Goal: Task Accomplishment & Management: Manage account settings

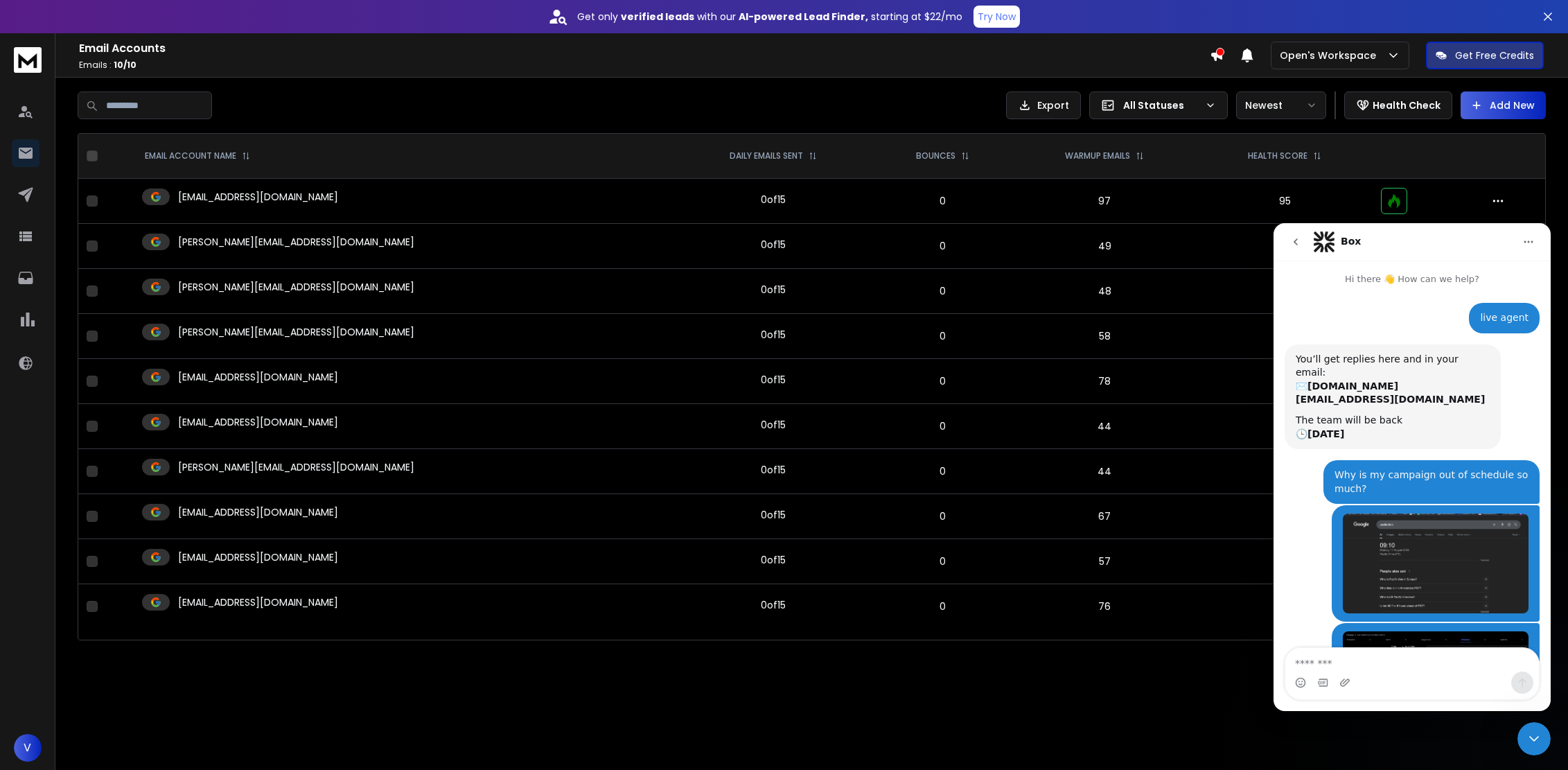
scroll to position [362, 0]
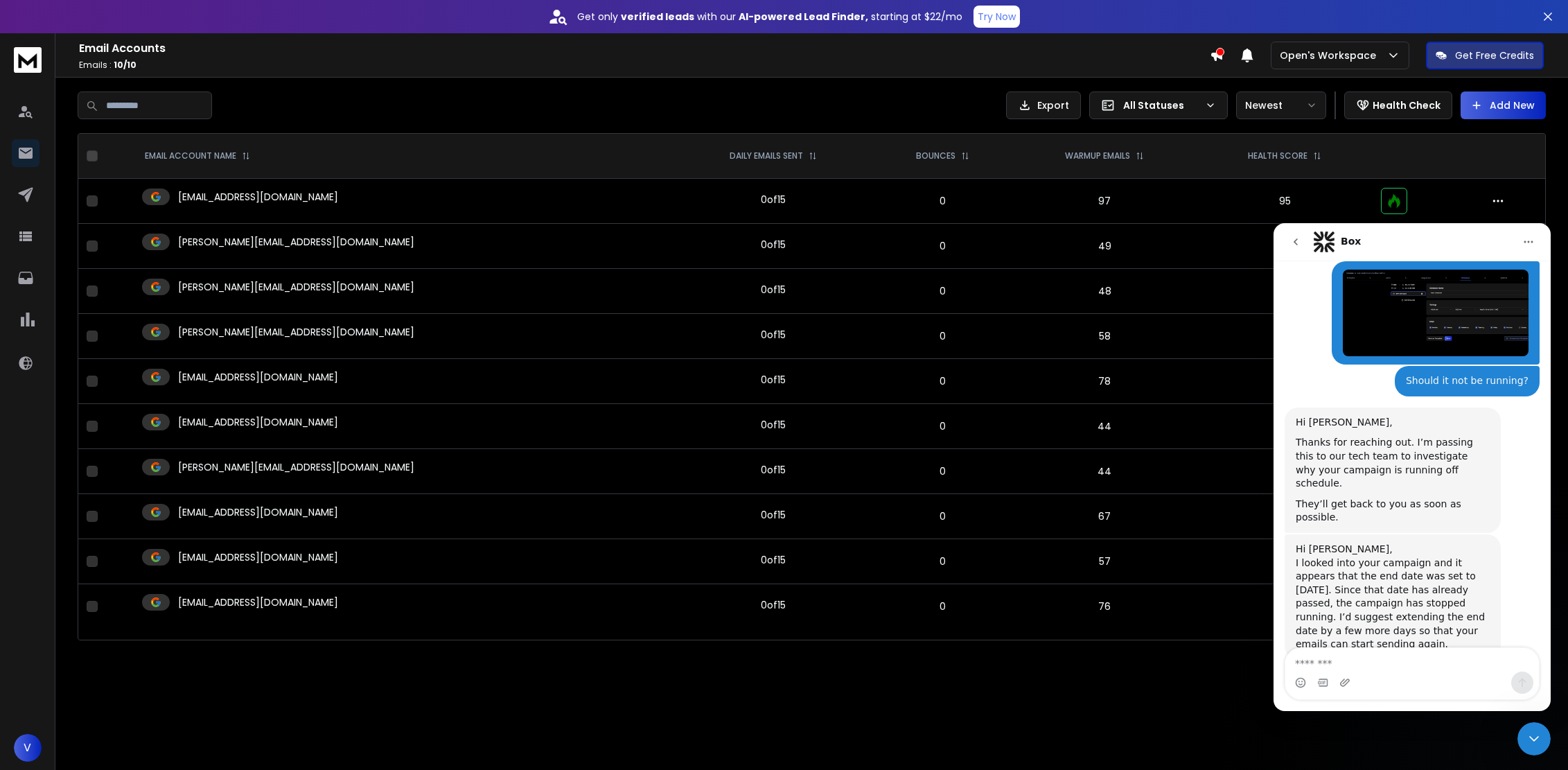
click at [1543, 737] on div "Close Intercom Messenger" at bounding box center [1534, 739] width 33 height 33
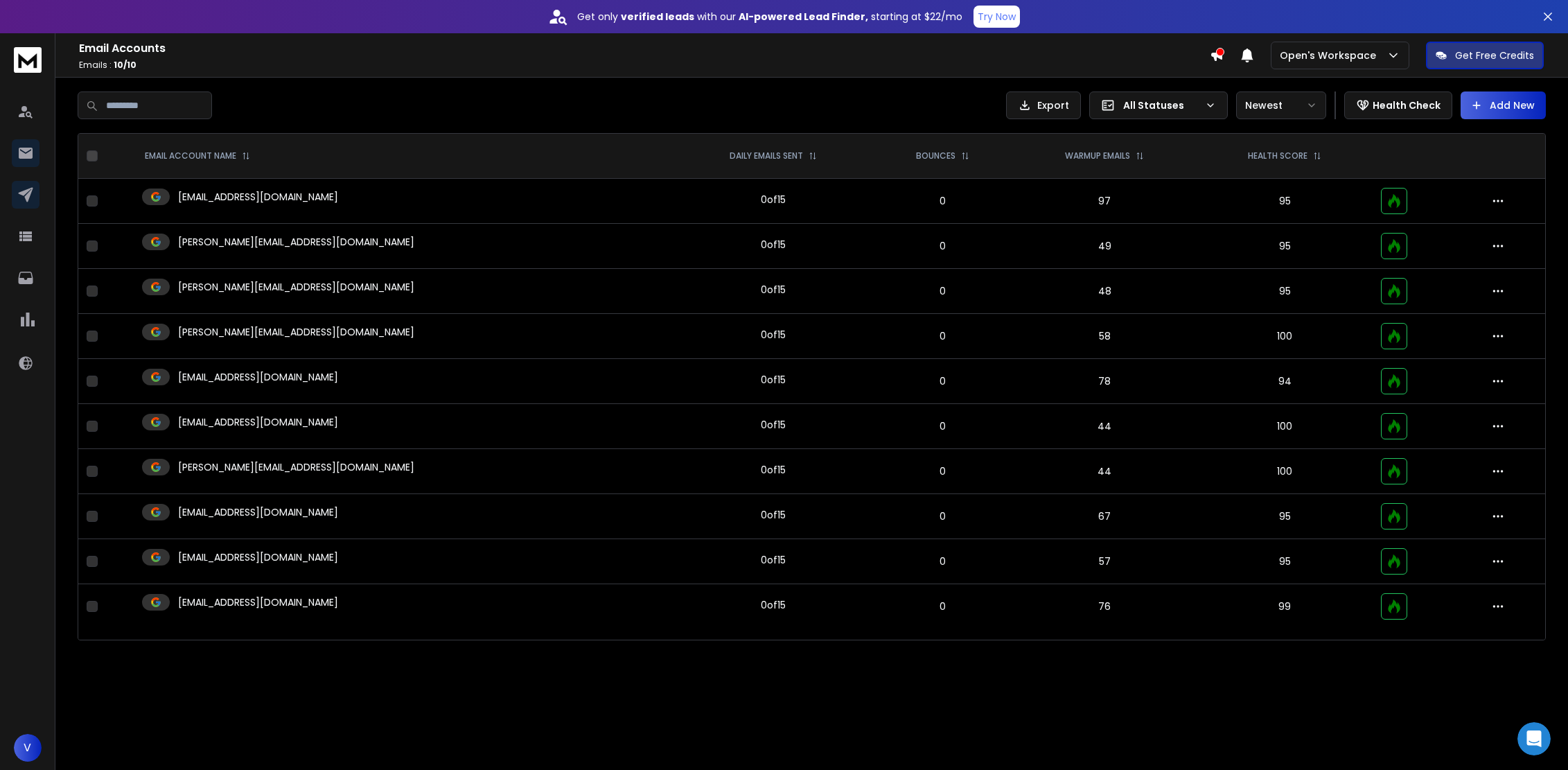
click at [28, 190] on icon at bounding box center [26, 194] width 15 height 15
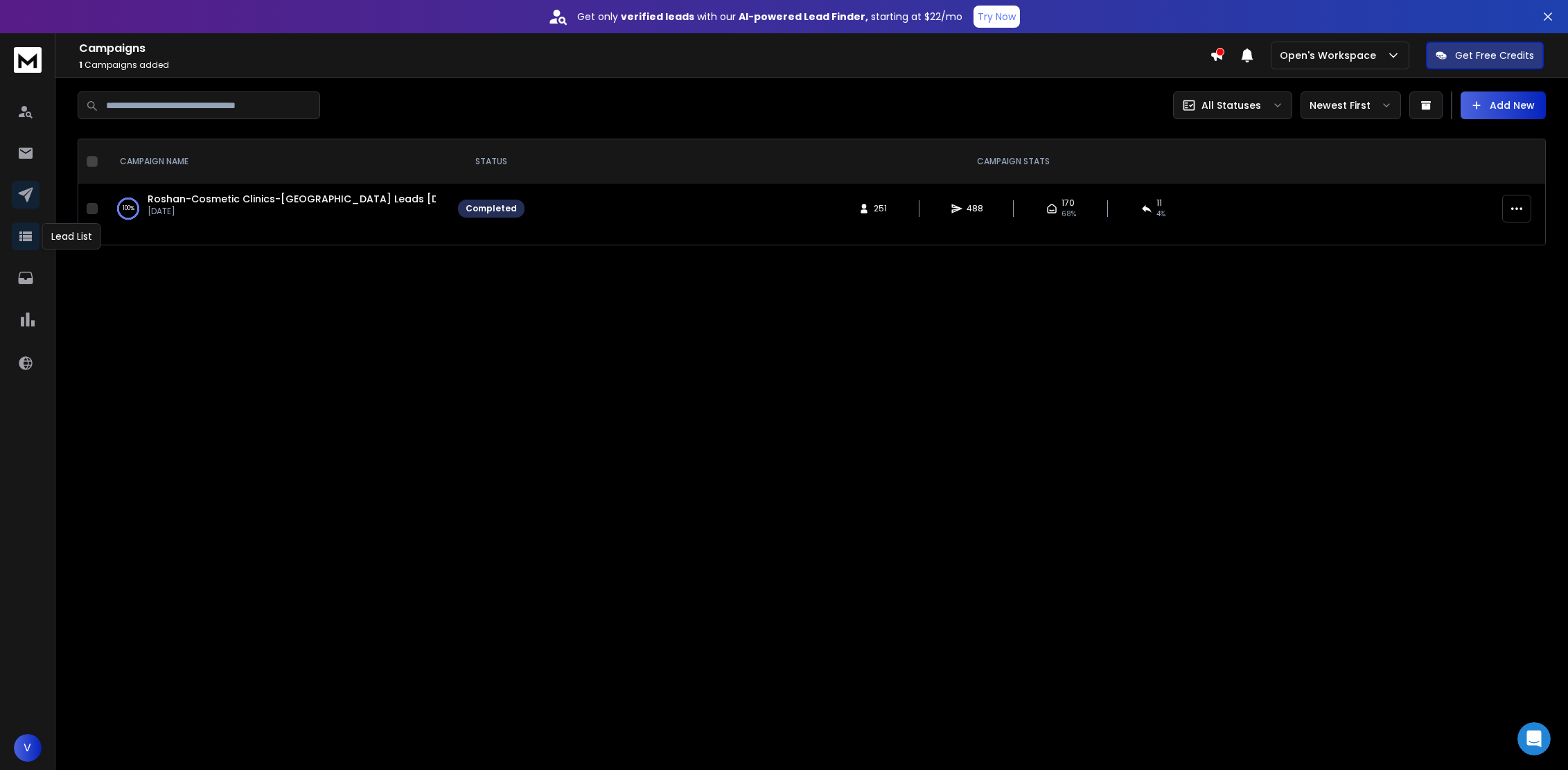
click at [14, 241] on link at bounding box center [26, 236] width 27 height 27
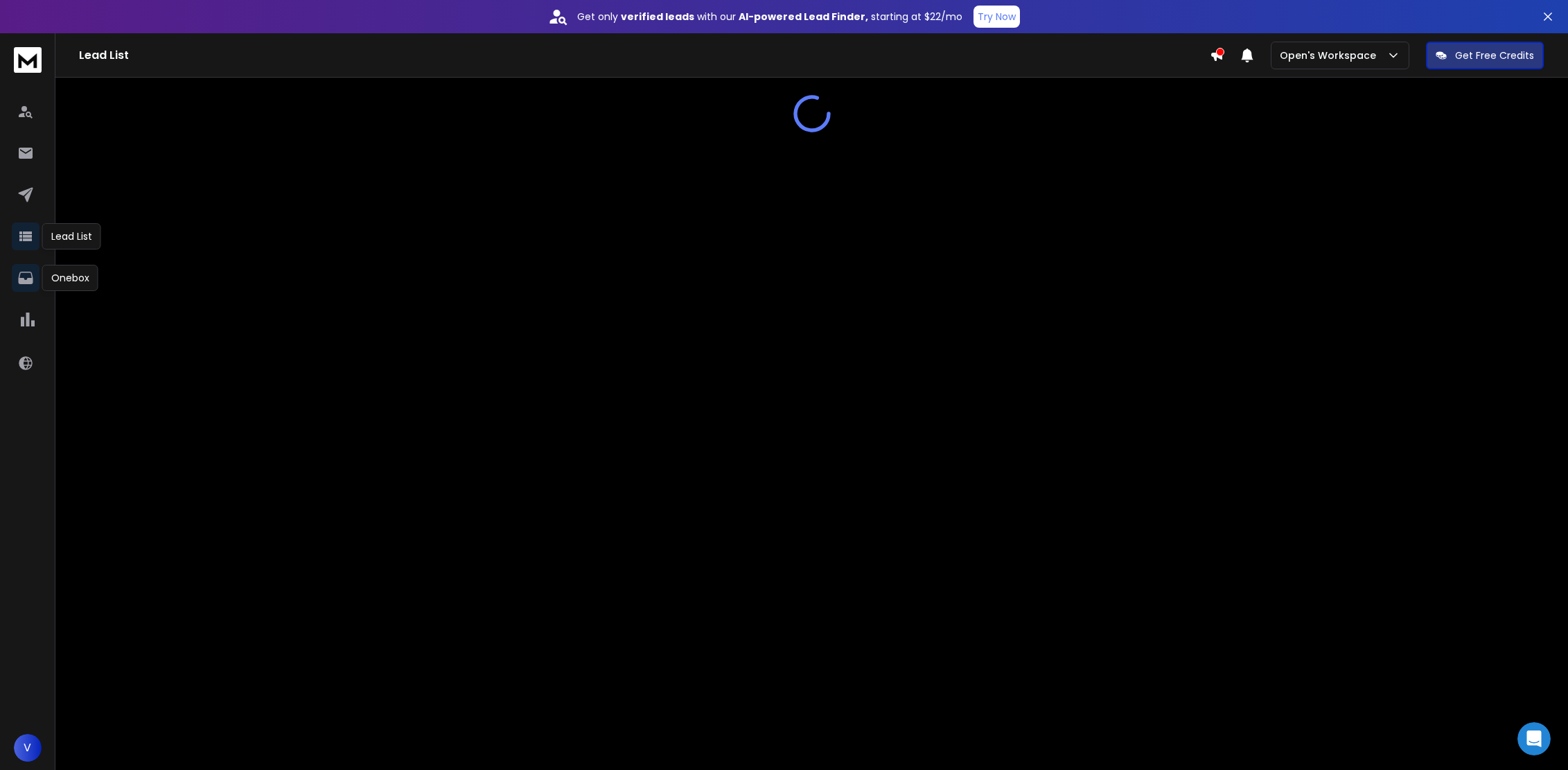
click at [16, 281] on link at bounding box center [26, 277] width 27 height 27
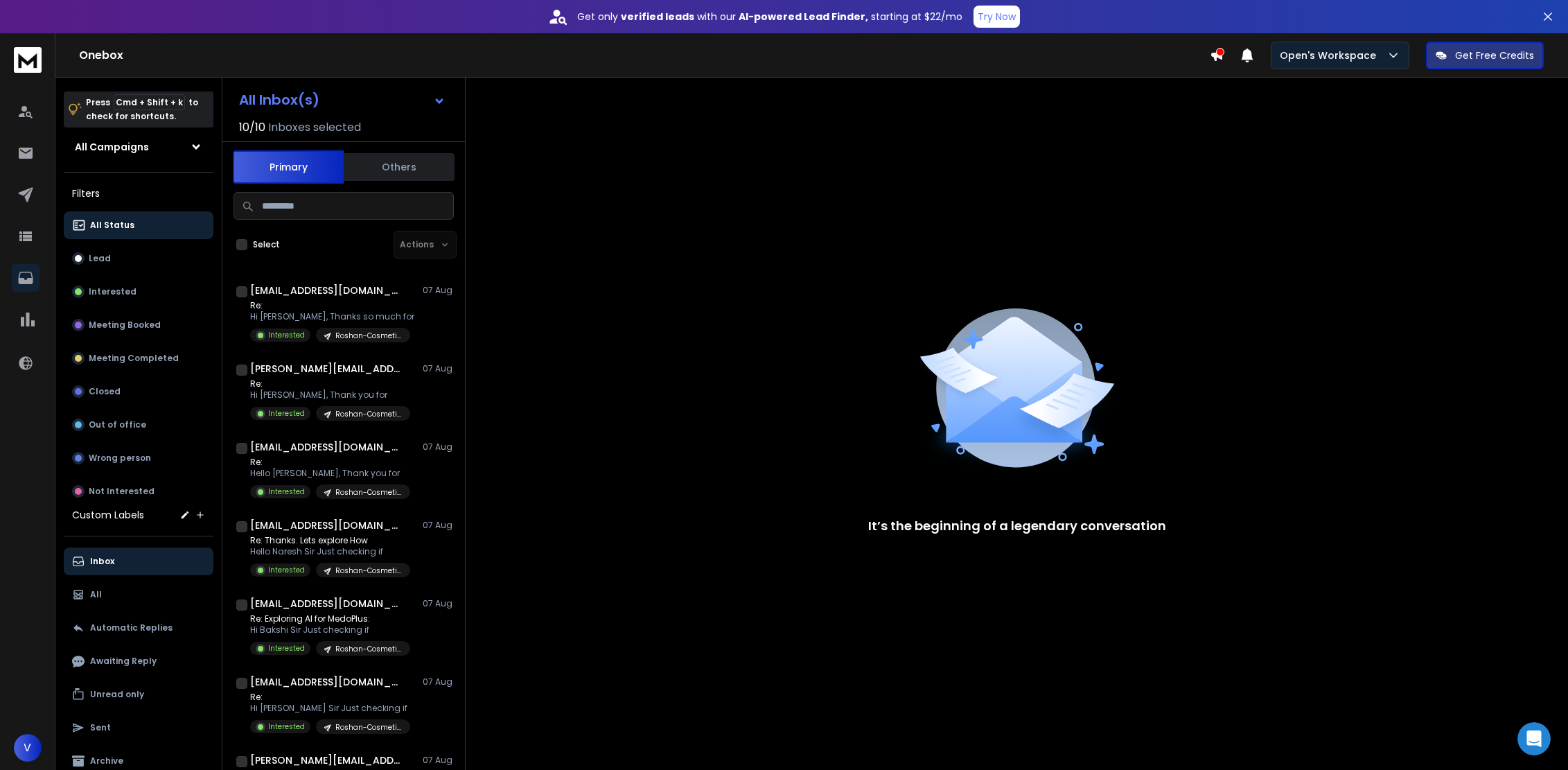
click at [1325, 47] on button "Open's Workspace" at bounding box center [1339, 55] width 138 height 27
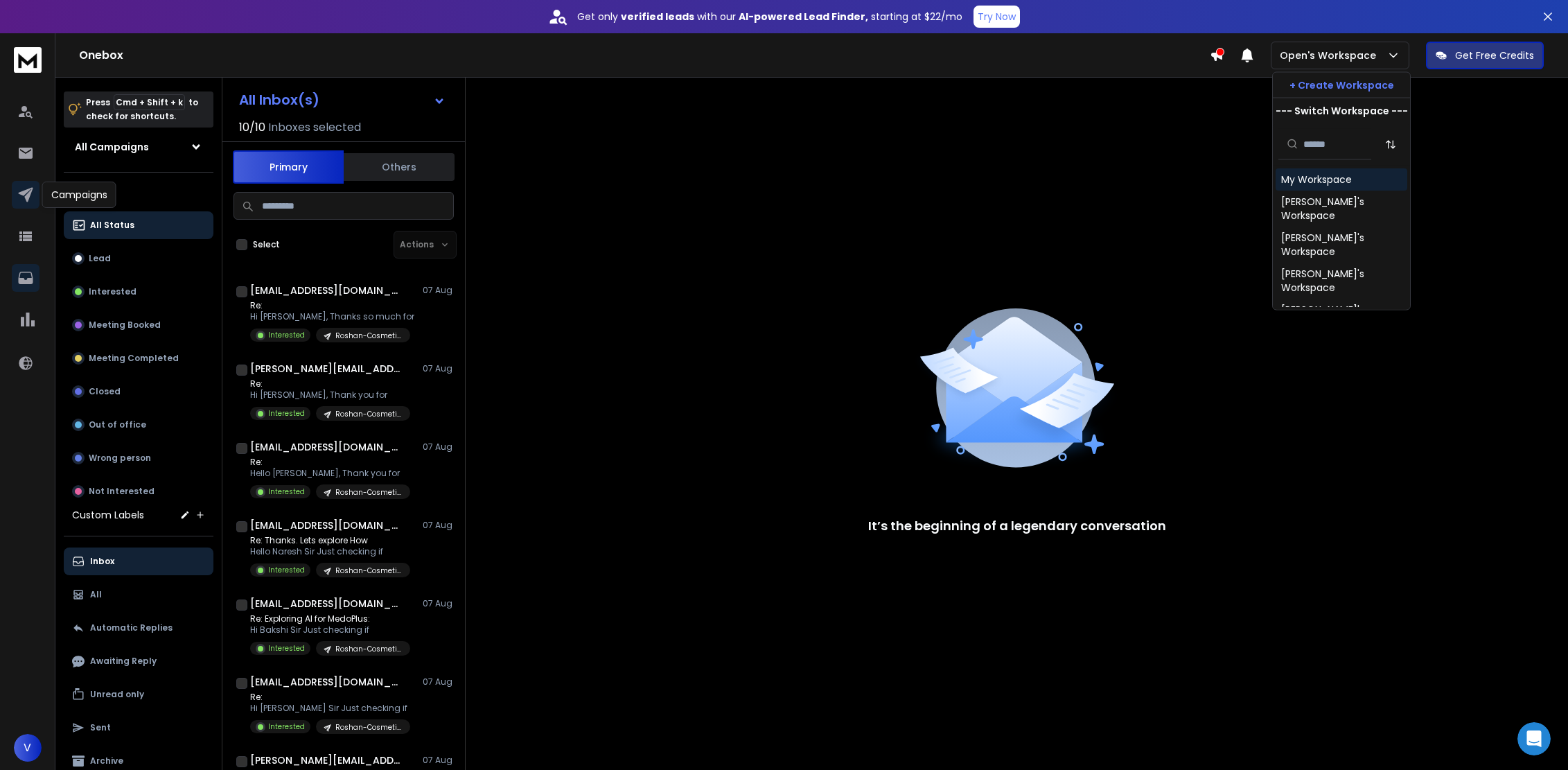
click at [29, 193] on icon at bounding box center [26, 194] width 15 height 15
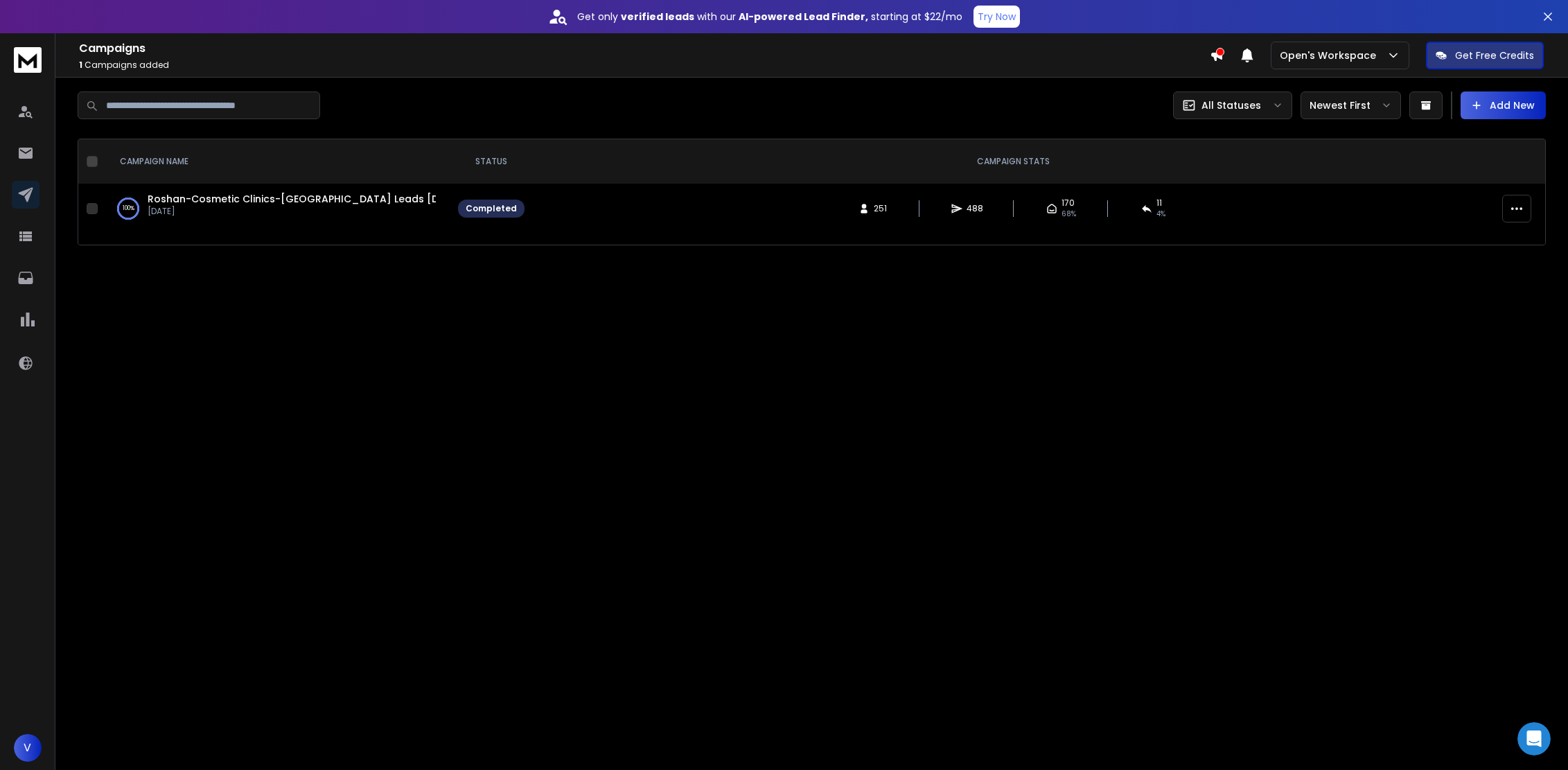
click at [1492, 102] on button "Add New" at bounding box center [1503, 105] width 85 height 27
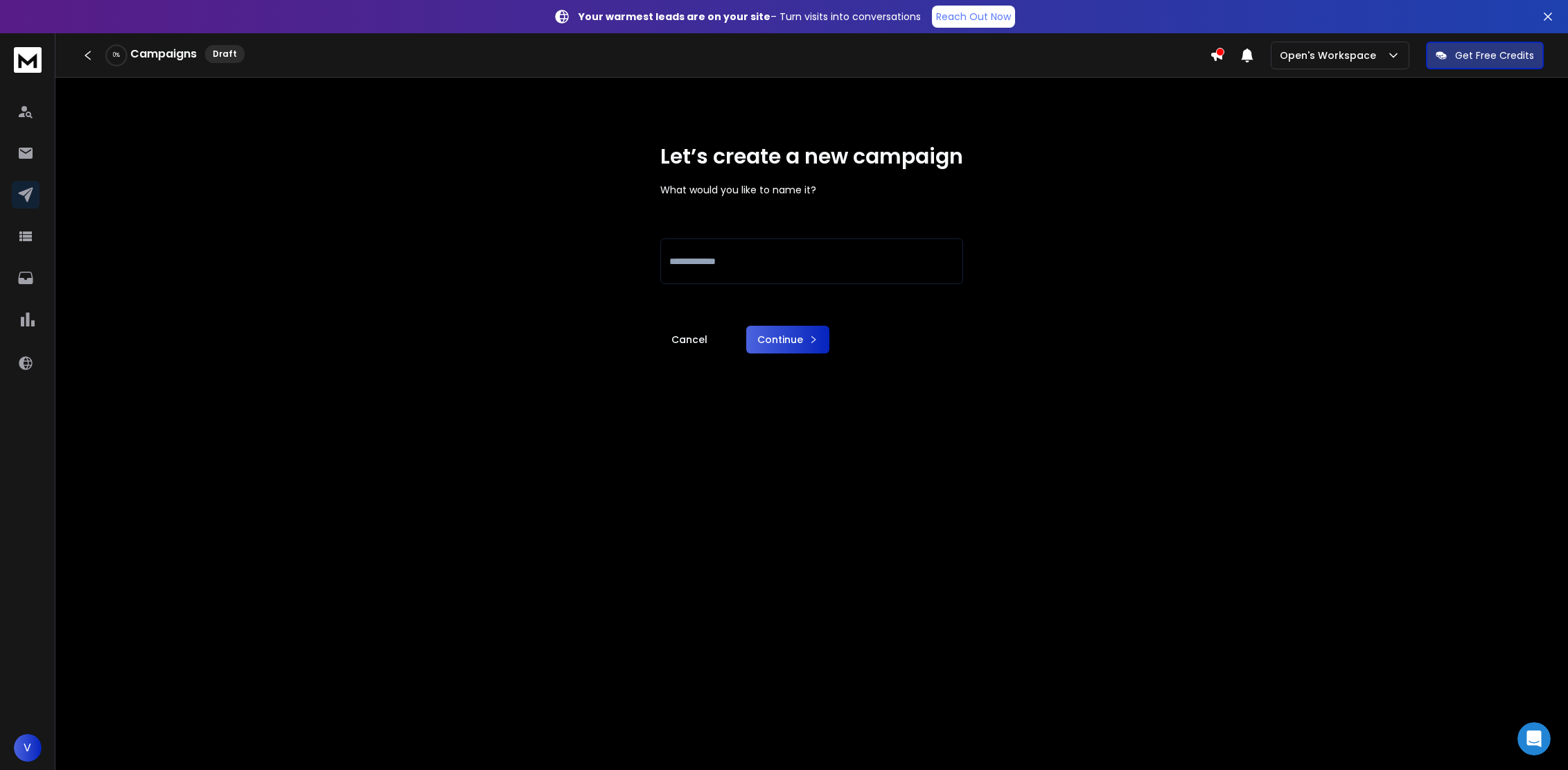
click at [710, 262] on input at bounding box center [811, 261] width 303 height 46
click at [667, 343] on link "Cancel" at bounding box center [689, 340] width 59 height 27
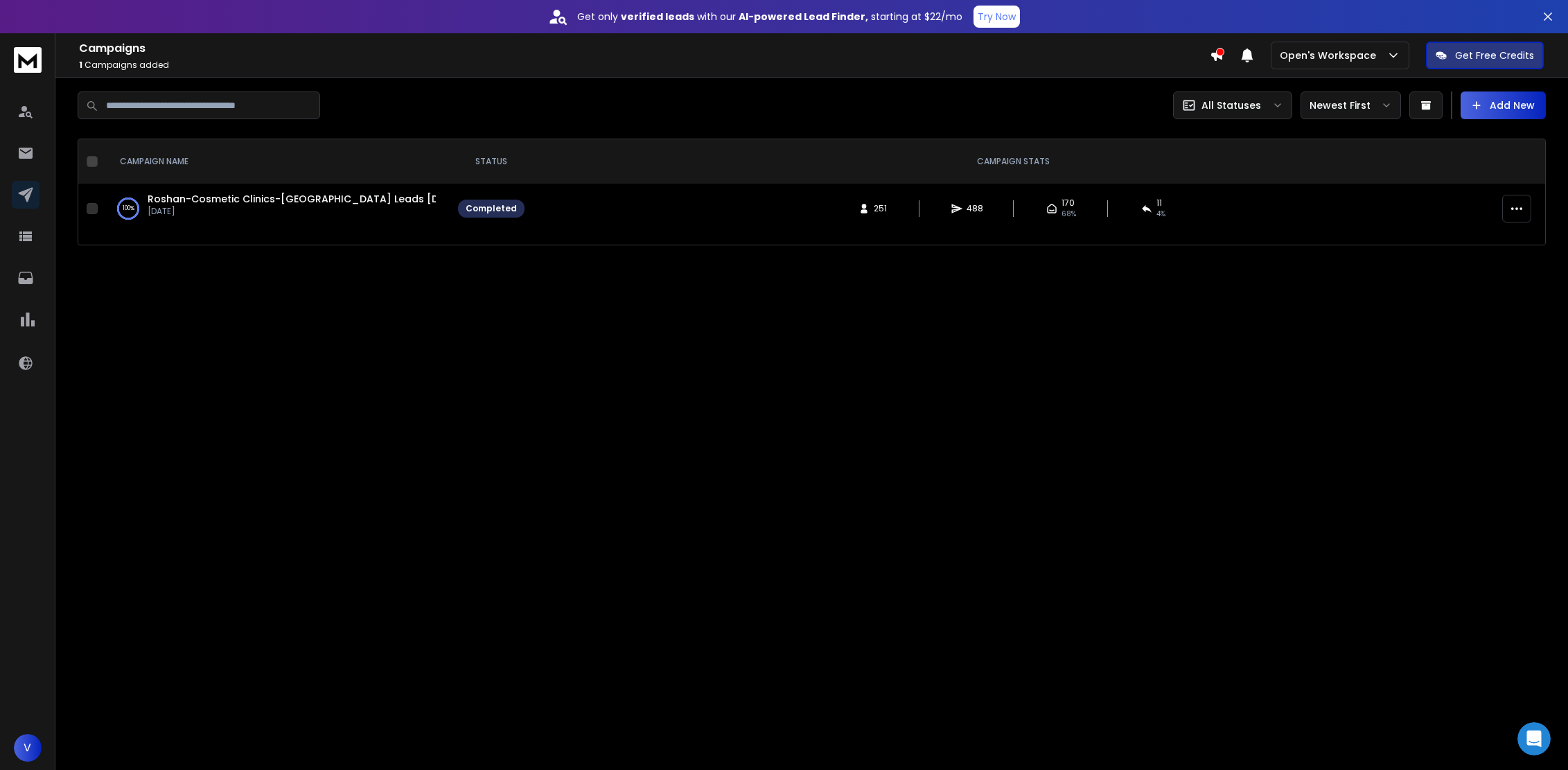
click at [1489, 103] on button "Add New" at bounding box center [1503, 105] width 85 height 27
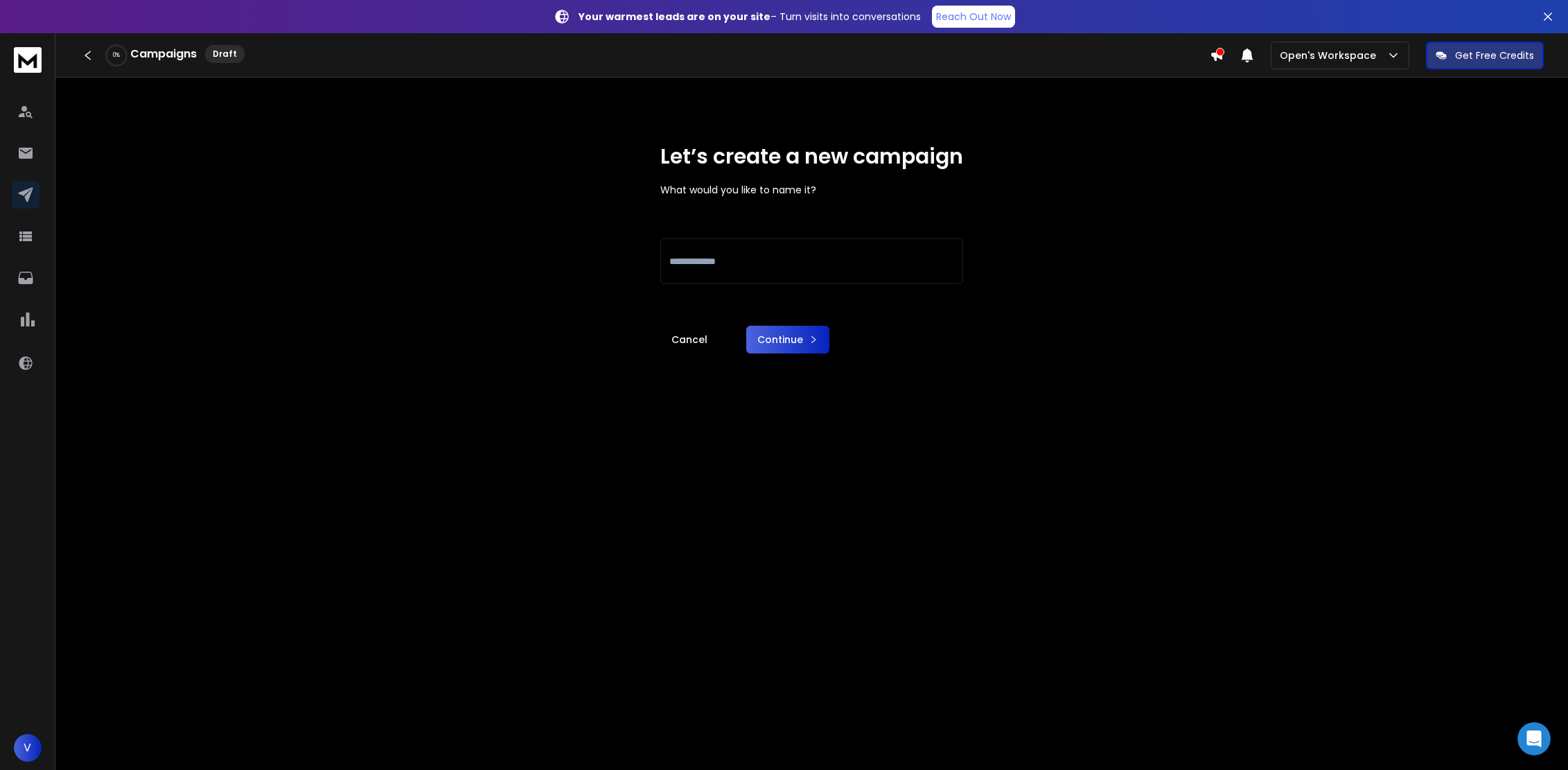
click at [687, 267] on input at bounding box center [811, 261] width 303 height 46
type input "**********"
click at [811, 347] on button "Continue" at bounding box center [787, 340] width 83 height 27
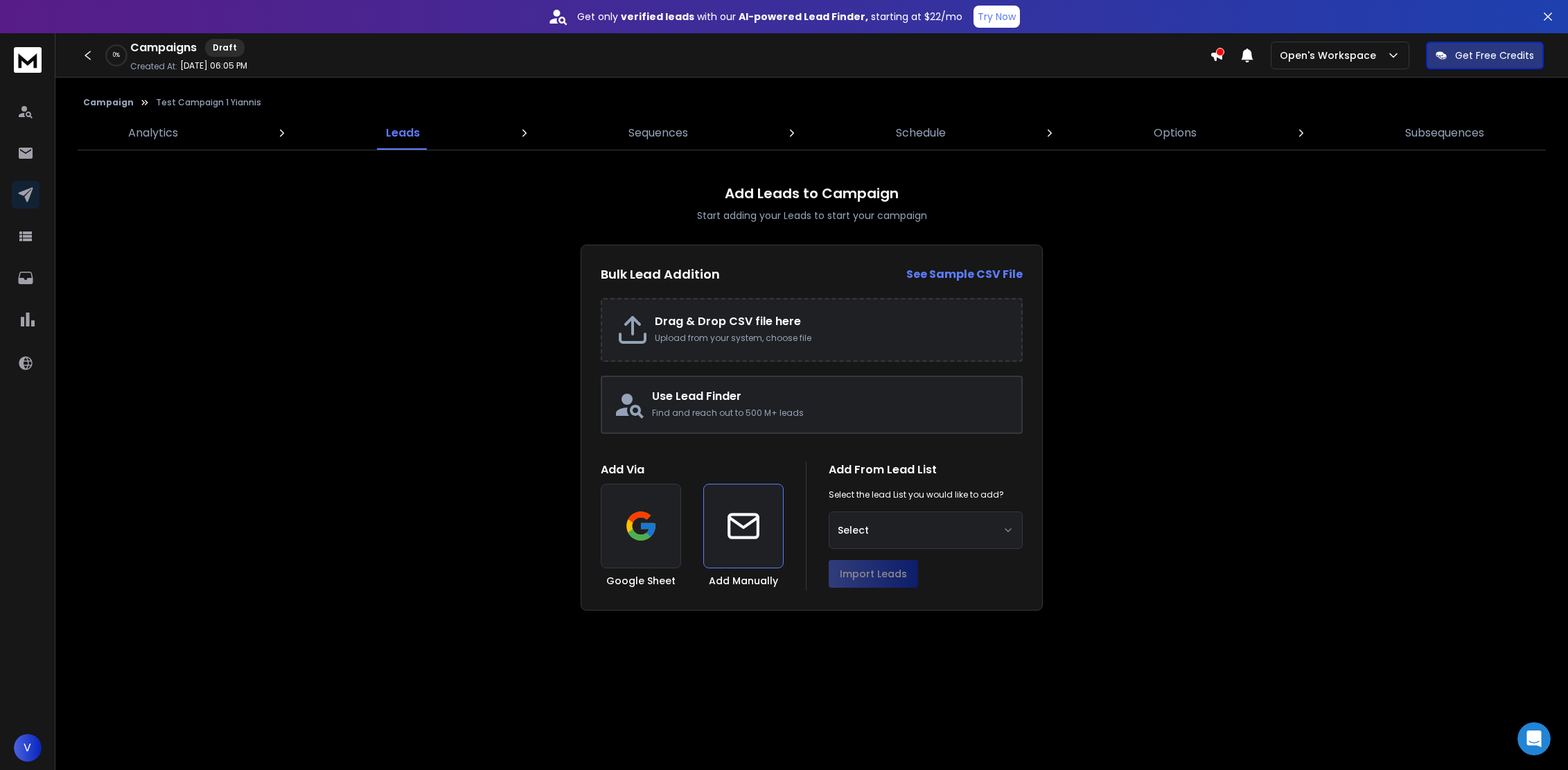
click at [752, 535] on icon at bounding box center [743, 526] width 35 height 41
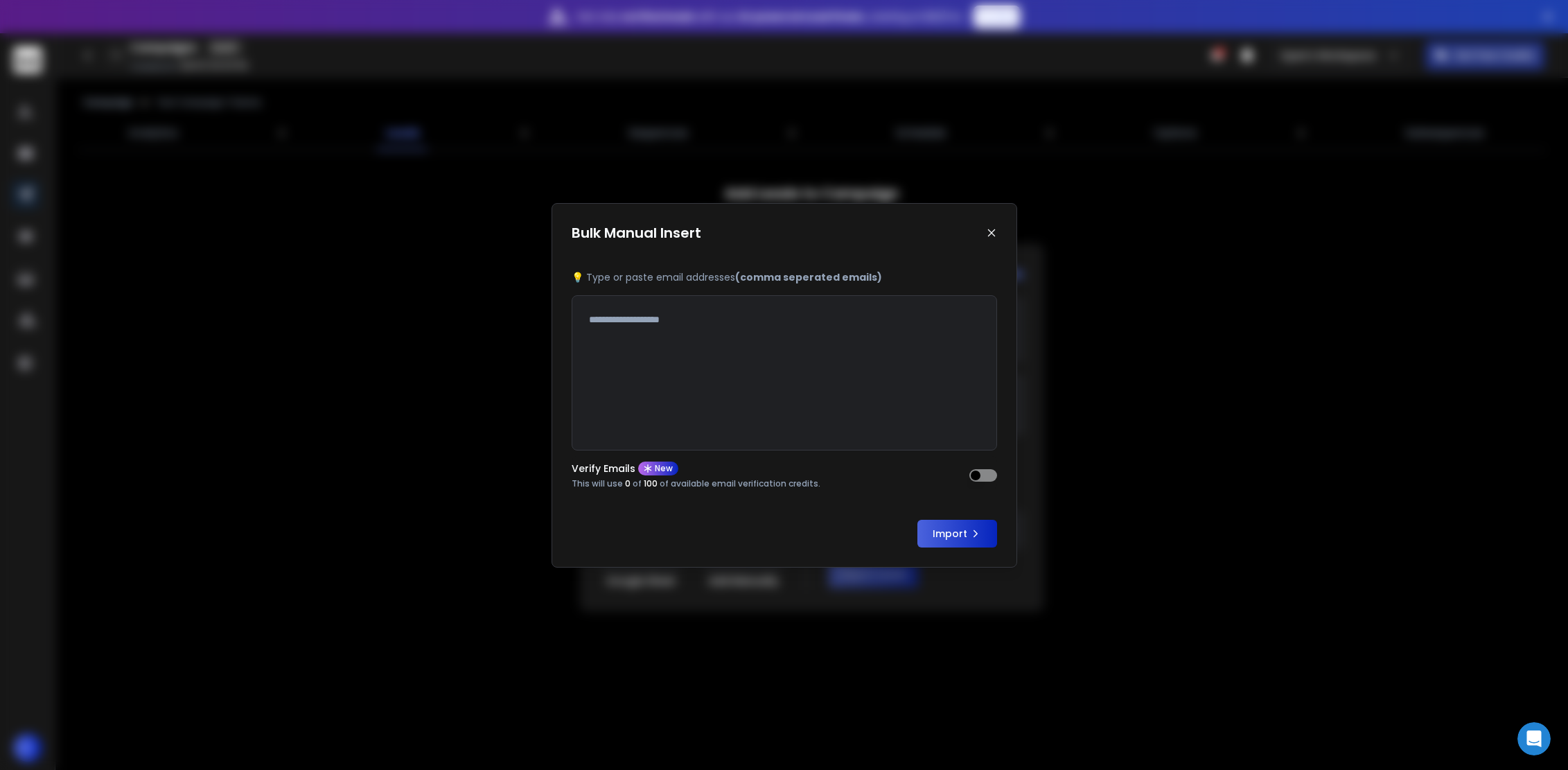
click at [646, 333] on textarea at bounding box center [784, 374] width 426 height 156
paste textarea "**********"
type textarea "**********"
click at [938, 532] on button "Import" at bounding box center [957, 534] width 80 height 27
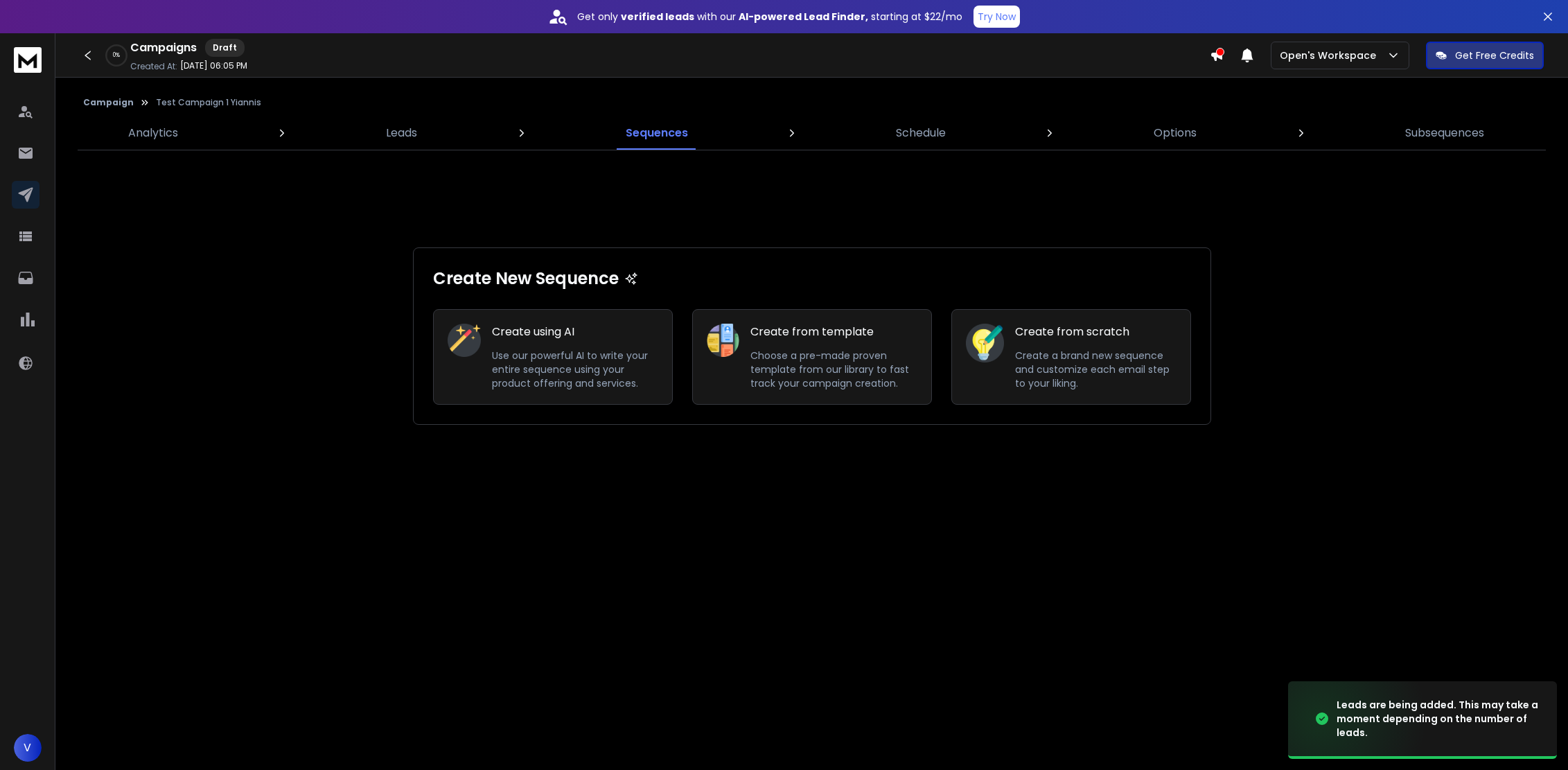
click at [835, 339] on h1 "Create from template" at bounding box center [834, 332] width 167 height 16
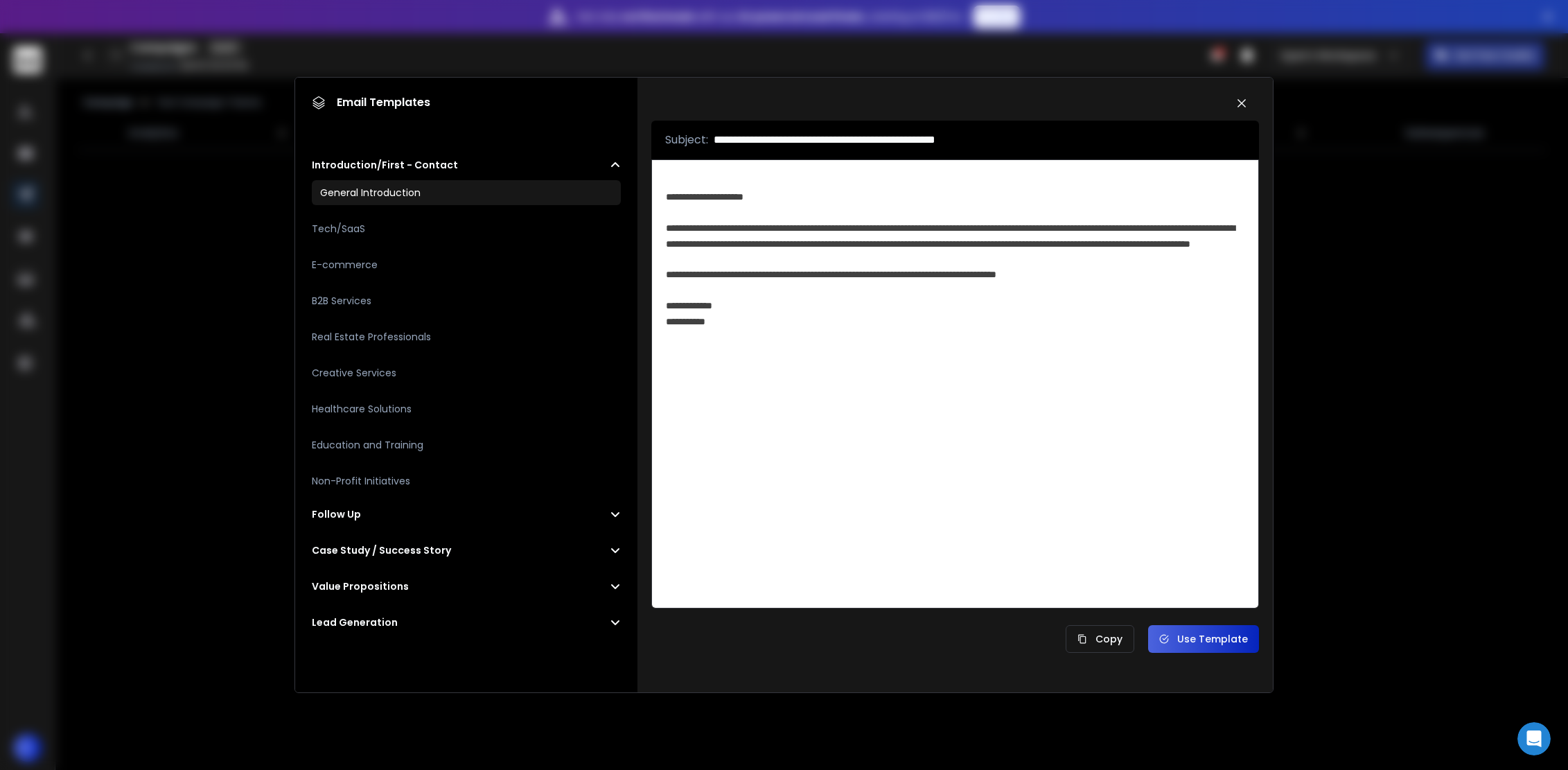
click at [1194, 638] on button "Use Template" at bounding box center [1203, 639] width 111 height 27
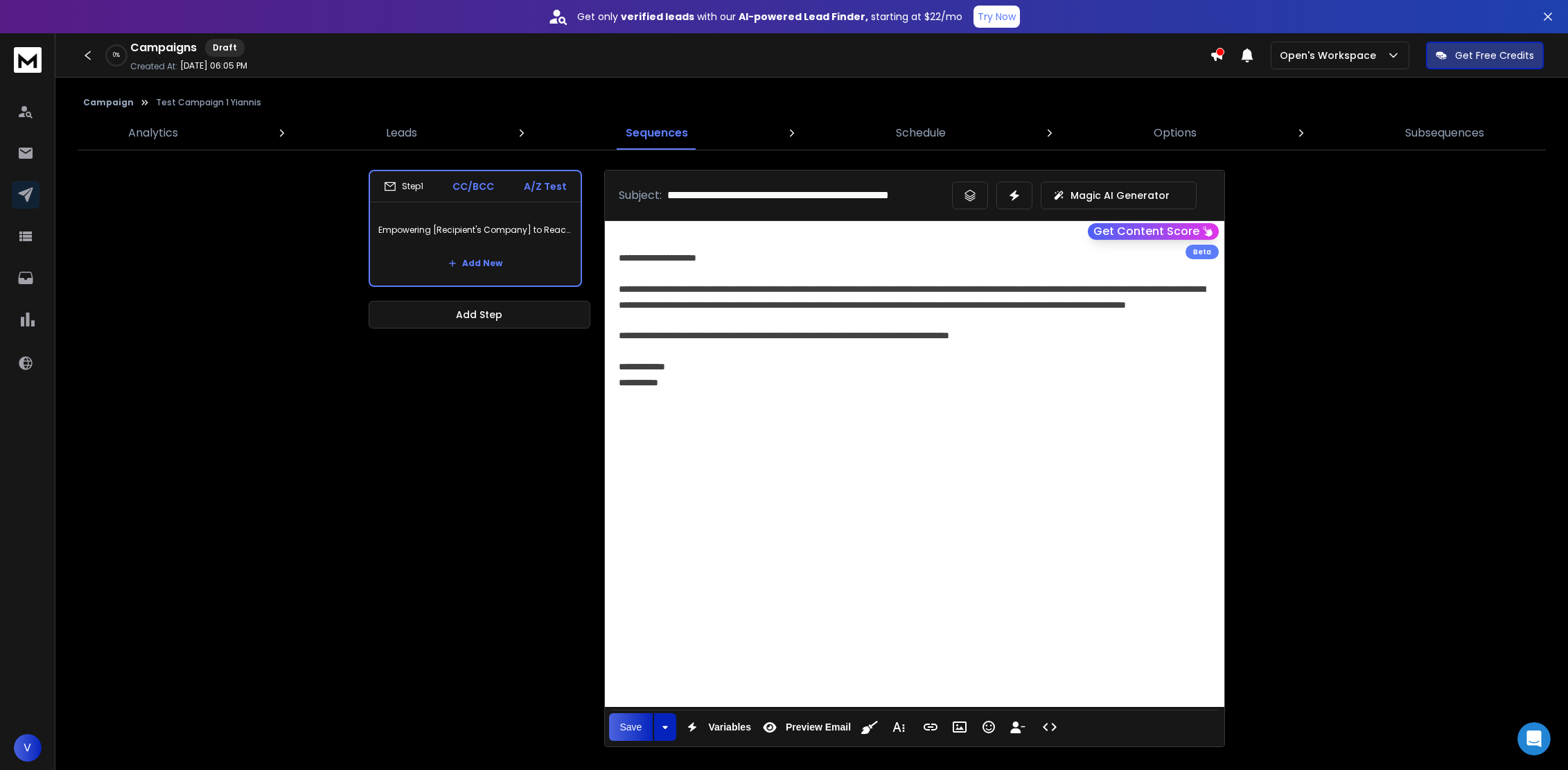
click at [713, 256] on p "**********" at bounding box center [914, 320] width 592 height 170
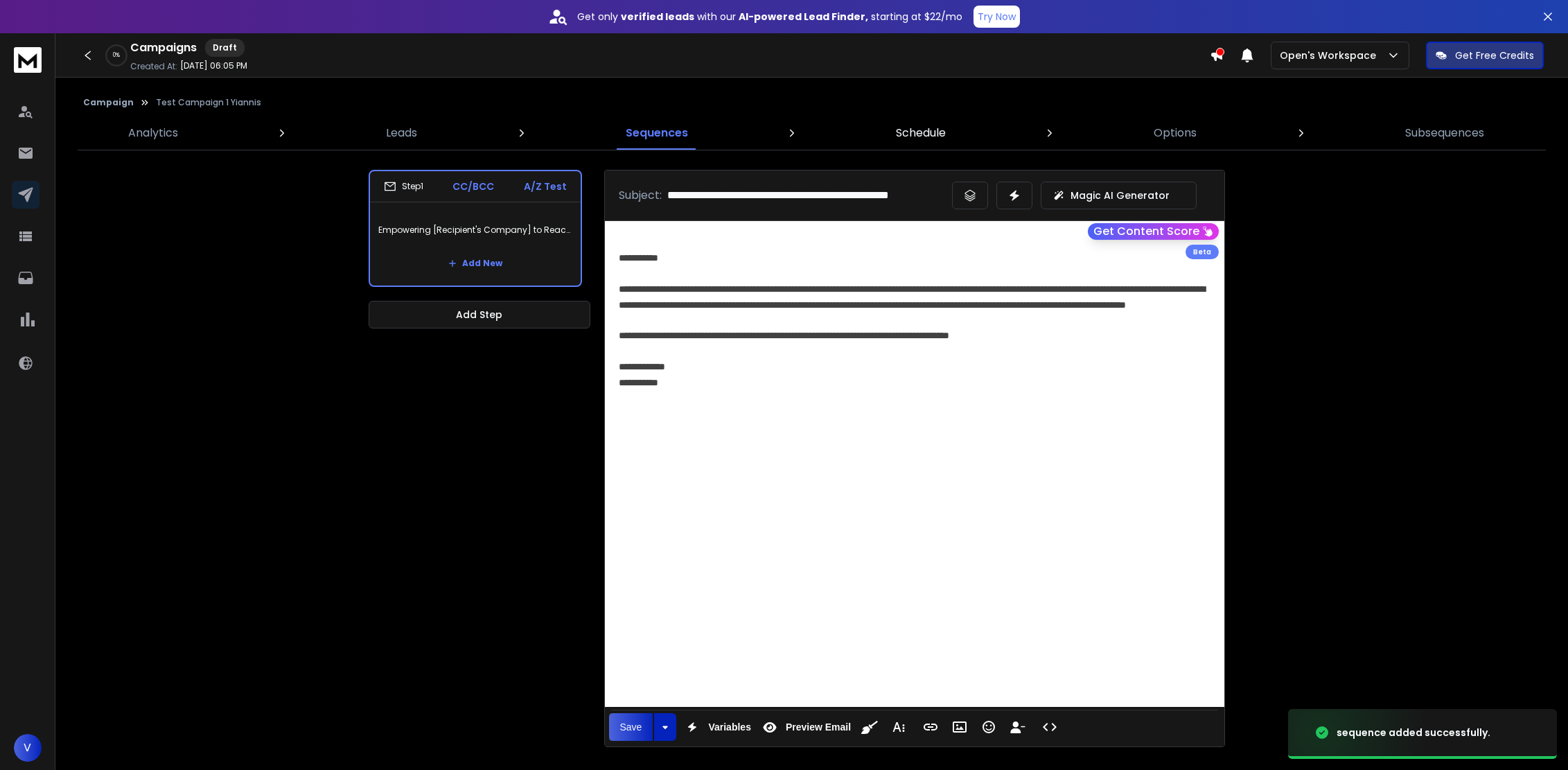
click at [917, 133] on p "Schedule" at bounding box center [921, 133] width 50 height 16
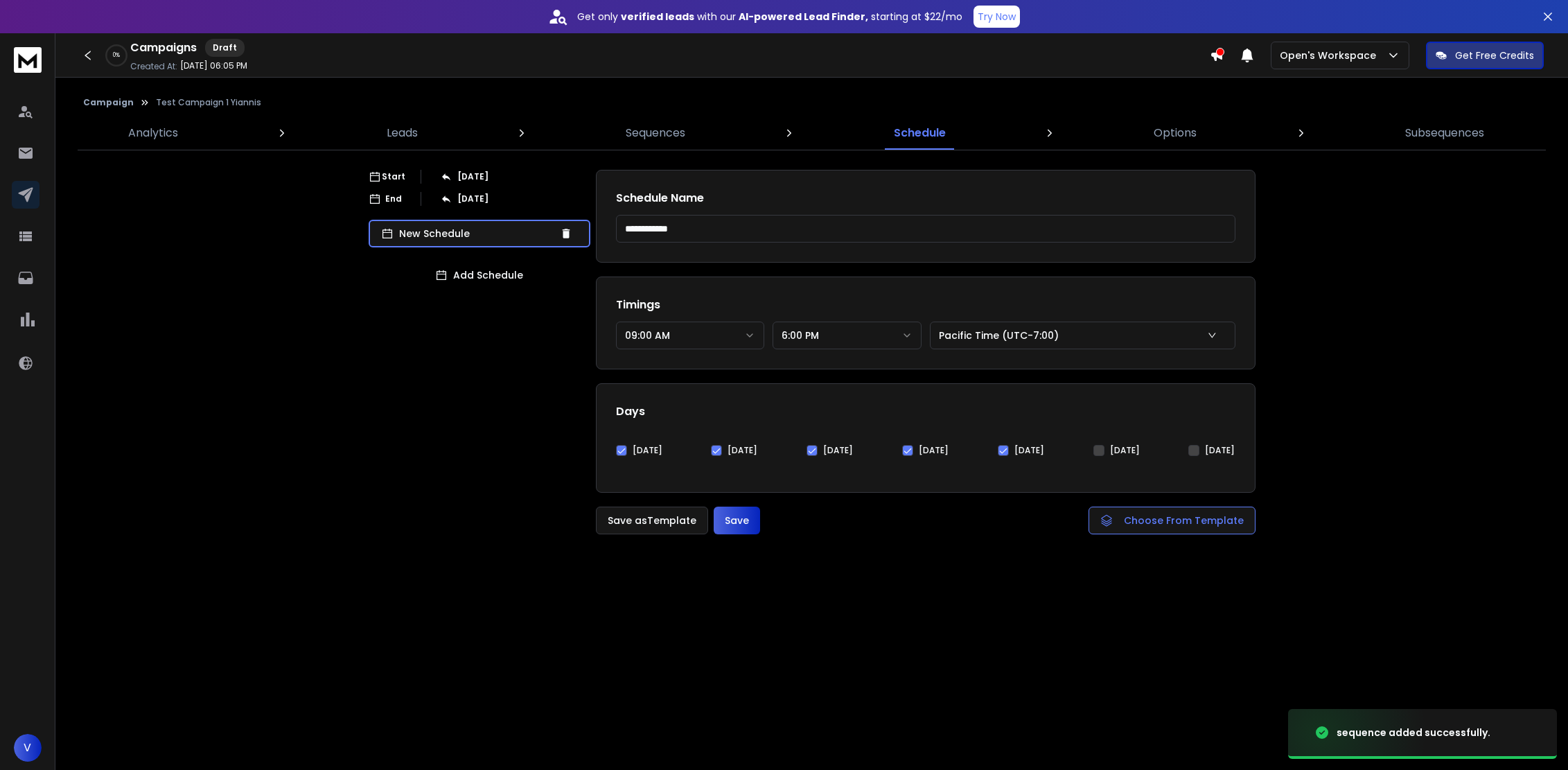
click at [1138, 121] on div "Analytics Leads Sequences Schedule Options Subsequences" at bounding box center [806, 133] width 1457 height 33
click at [1154, 128] on p "Options" at bounding box center [1175, 133] width 43 height 16
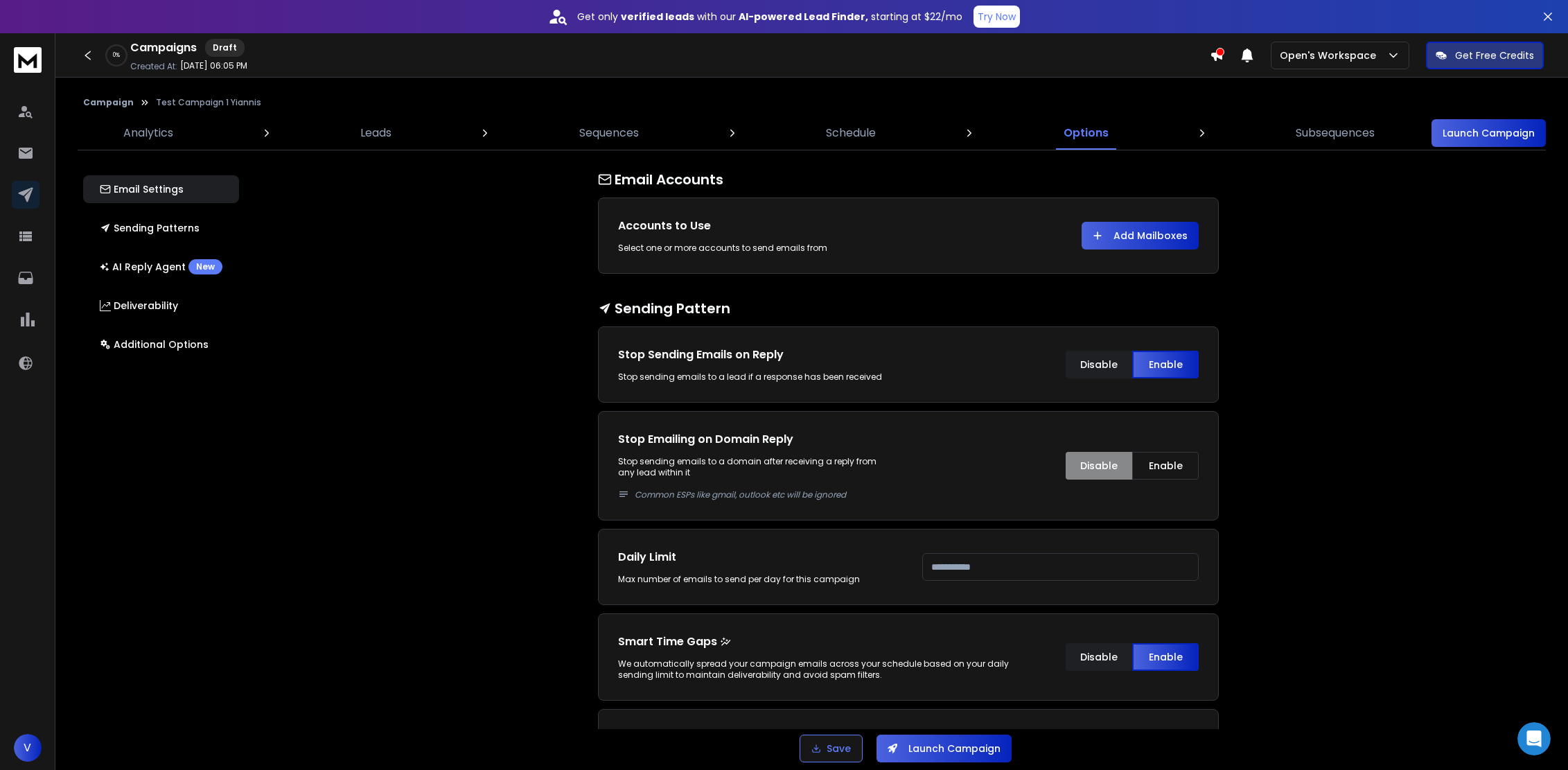
click at [1094, 233] on icon "button" at bounding box center [1098, 235] width 7 height 7
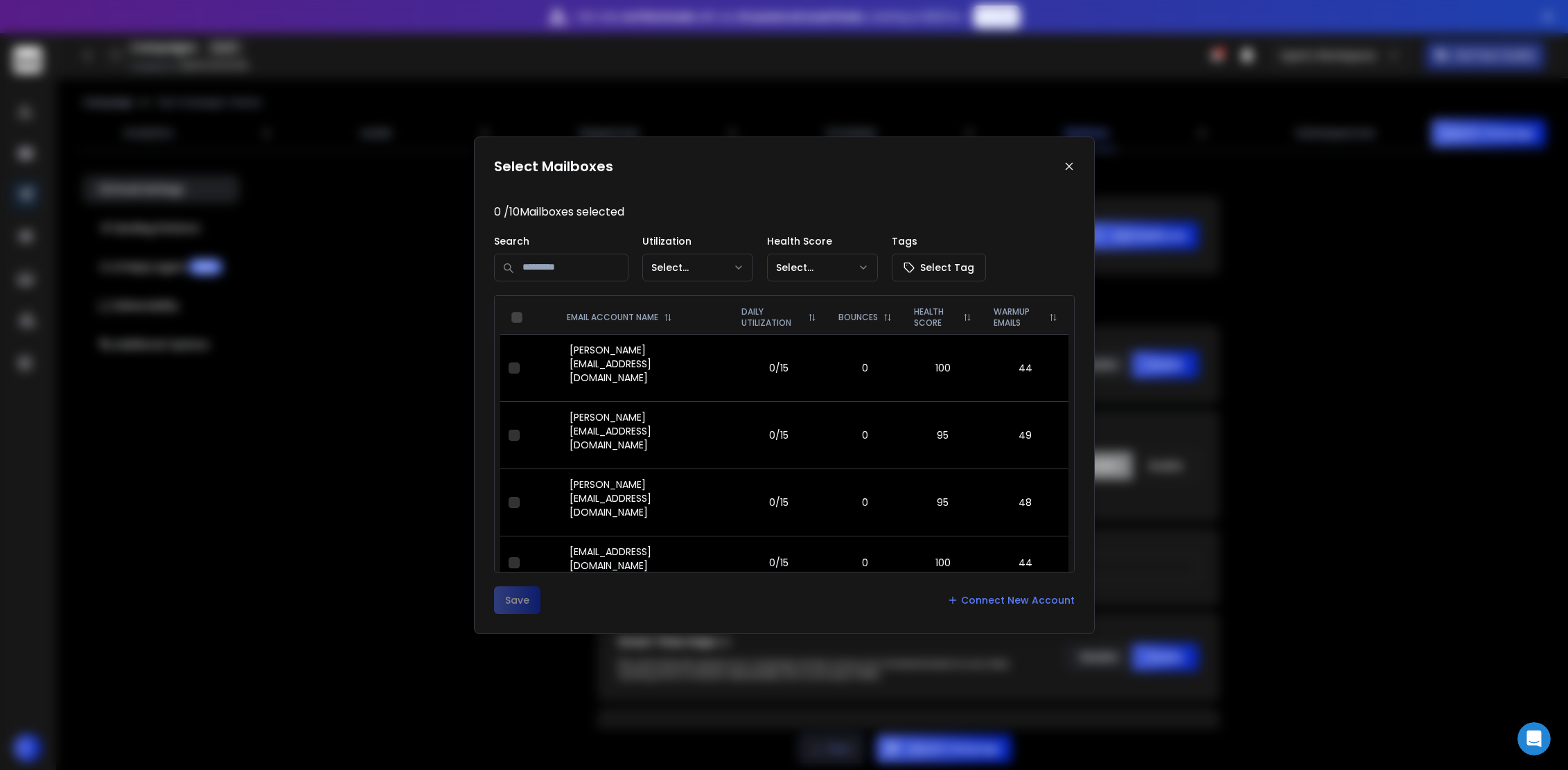
click at [510, 318] on th at bounding box center [528, 318] width 56 height 33
click at [514, 322] on button "Select this Page" at bounding box center [517, 318] width 11 height 11
click at [519, 594] on button "Save" at bounding box center [517, 600] width 47 height 27
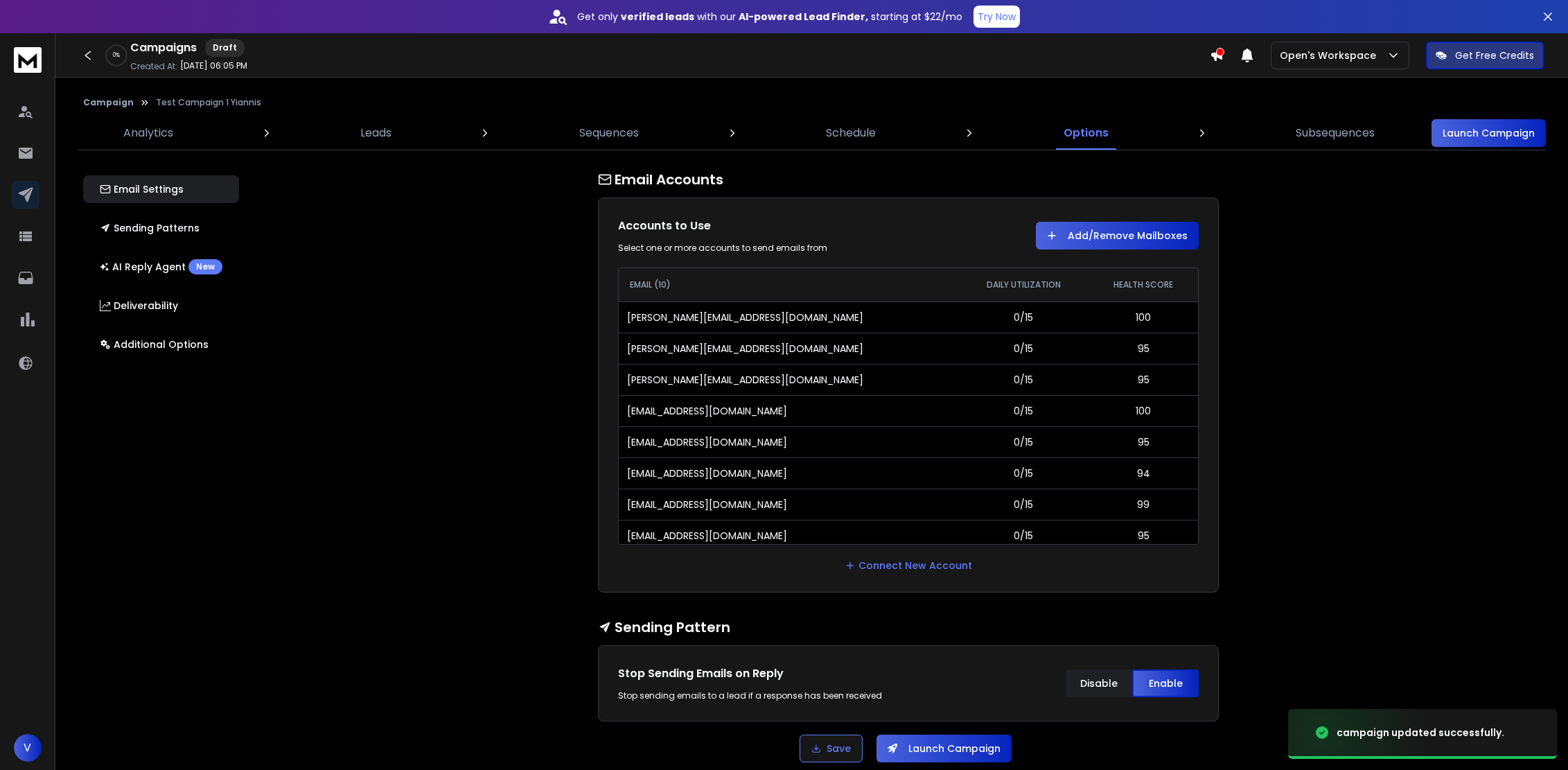
click at [934, 747] on button "Launch Campaign" at bounding box center [945, 748] width 135 height 27
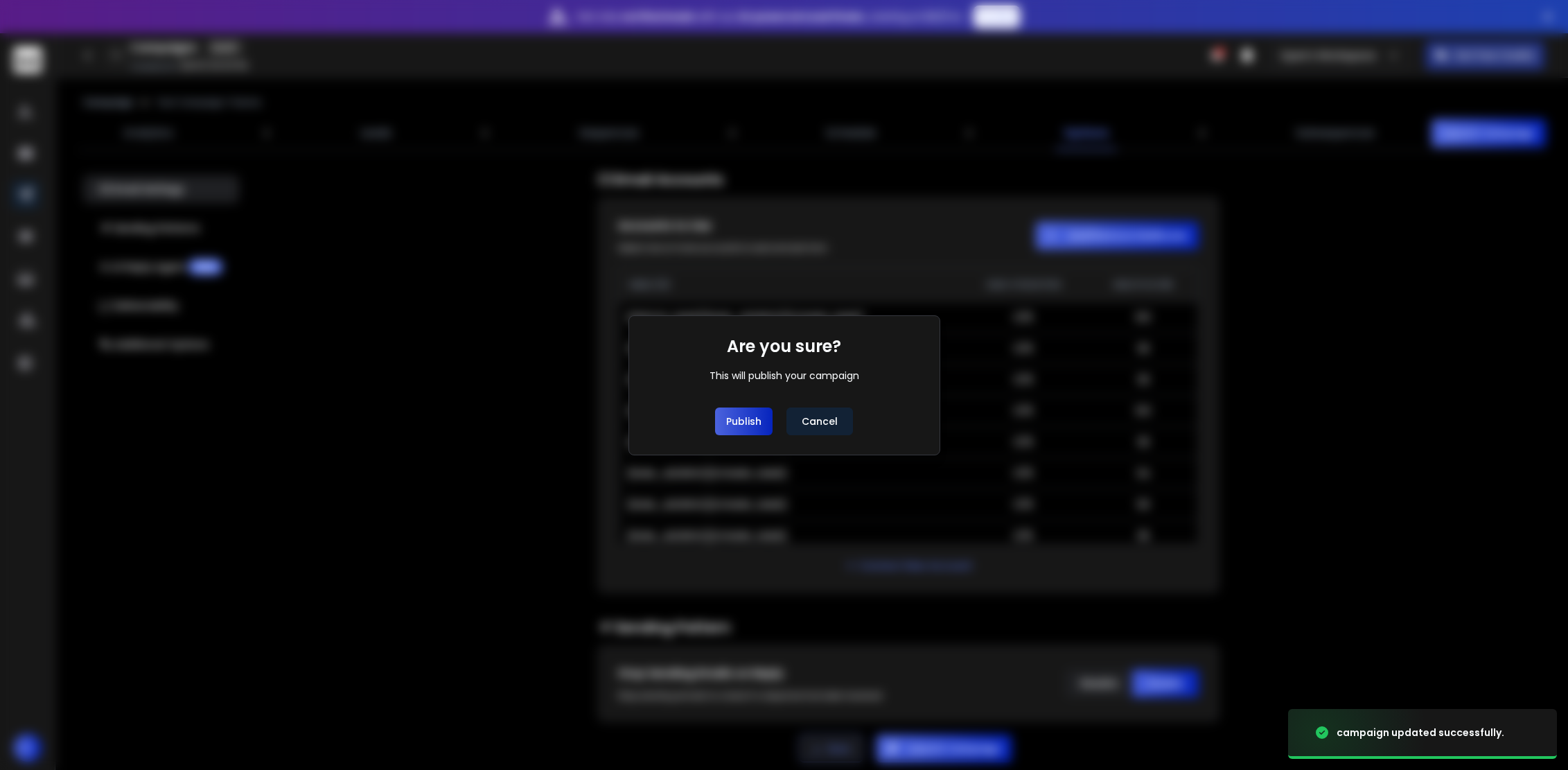
click at [752, 427] on button "Publish" at bounding box center [743, 421] width 58 height 27
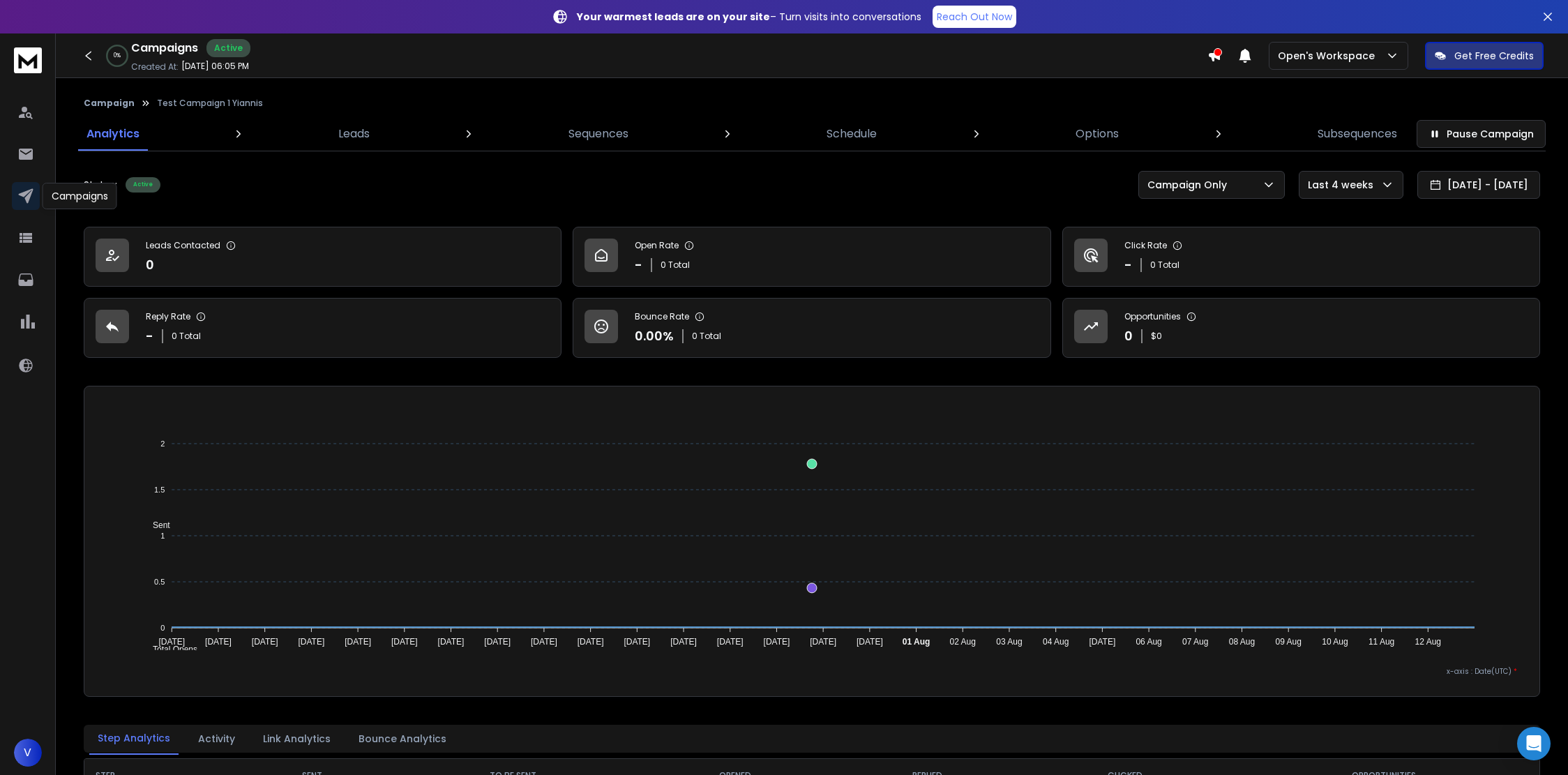
click at [30, 194] on icon at bounding box center [26, 195] width 15 height 15
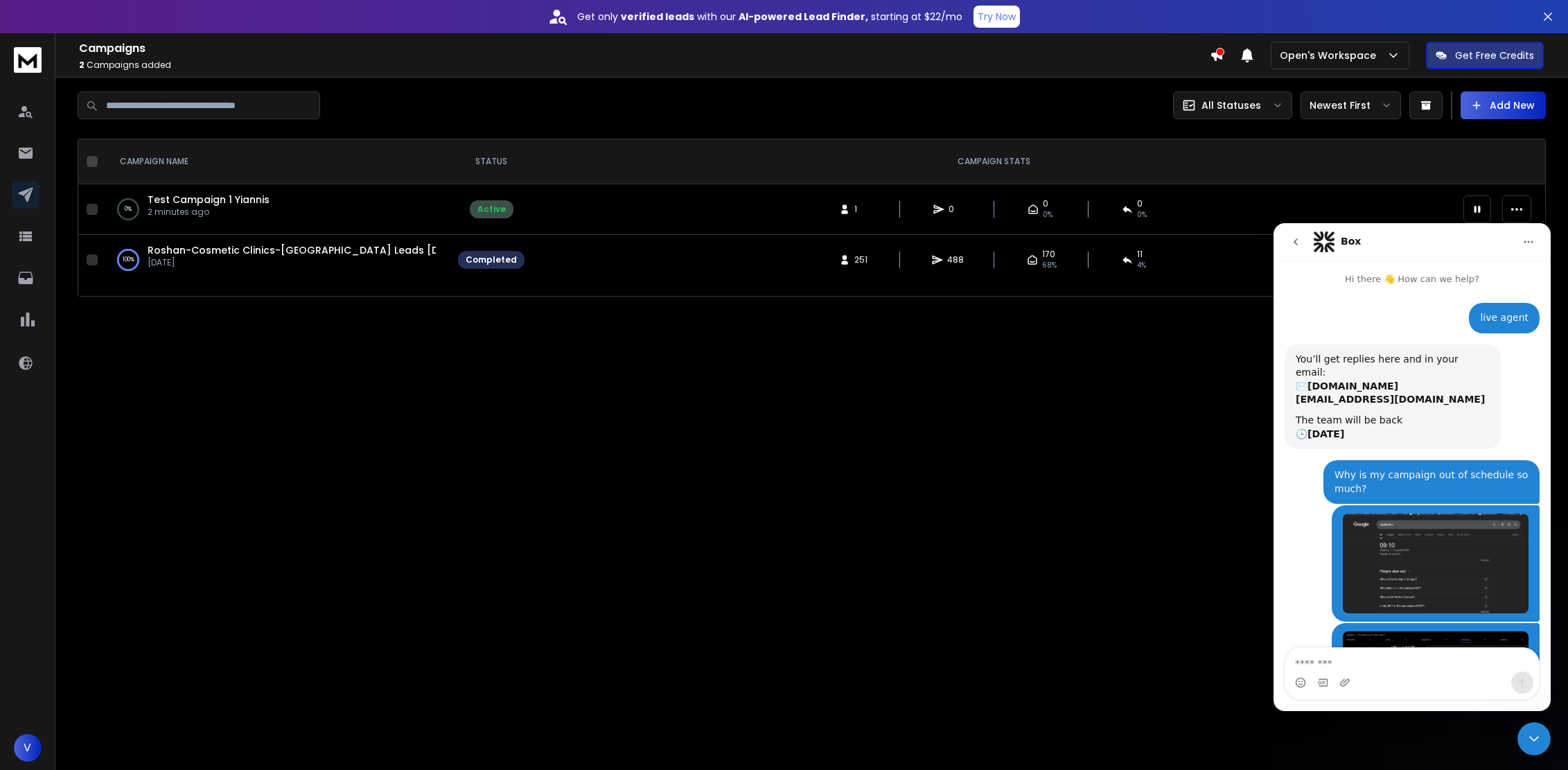
scroll to position [362, 0]
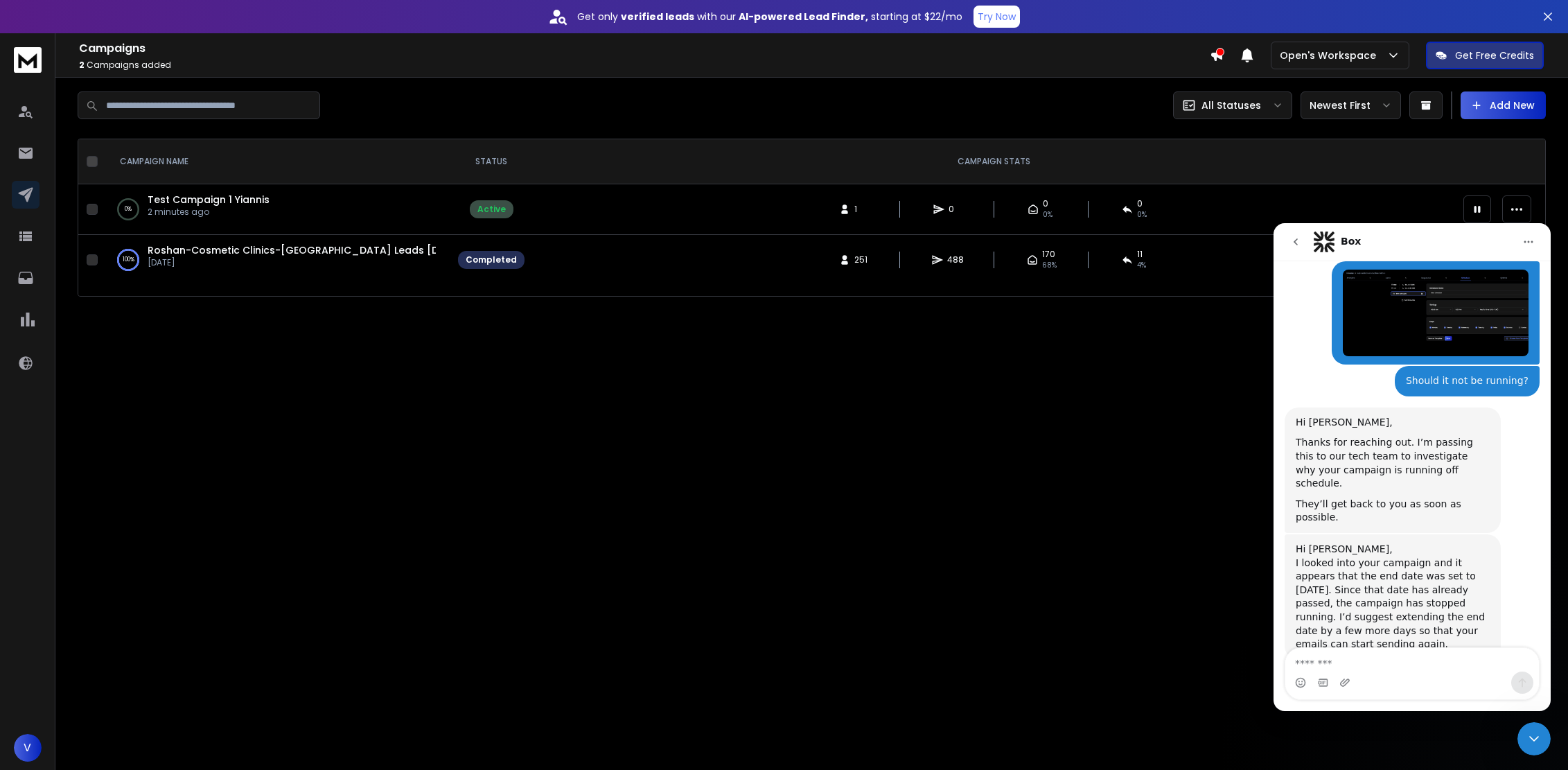
click at [1534, 739] on icon "Close Intercom Messenger" at bounding box center [1534, 739] width 16 height 16
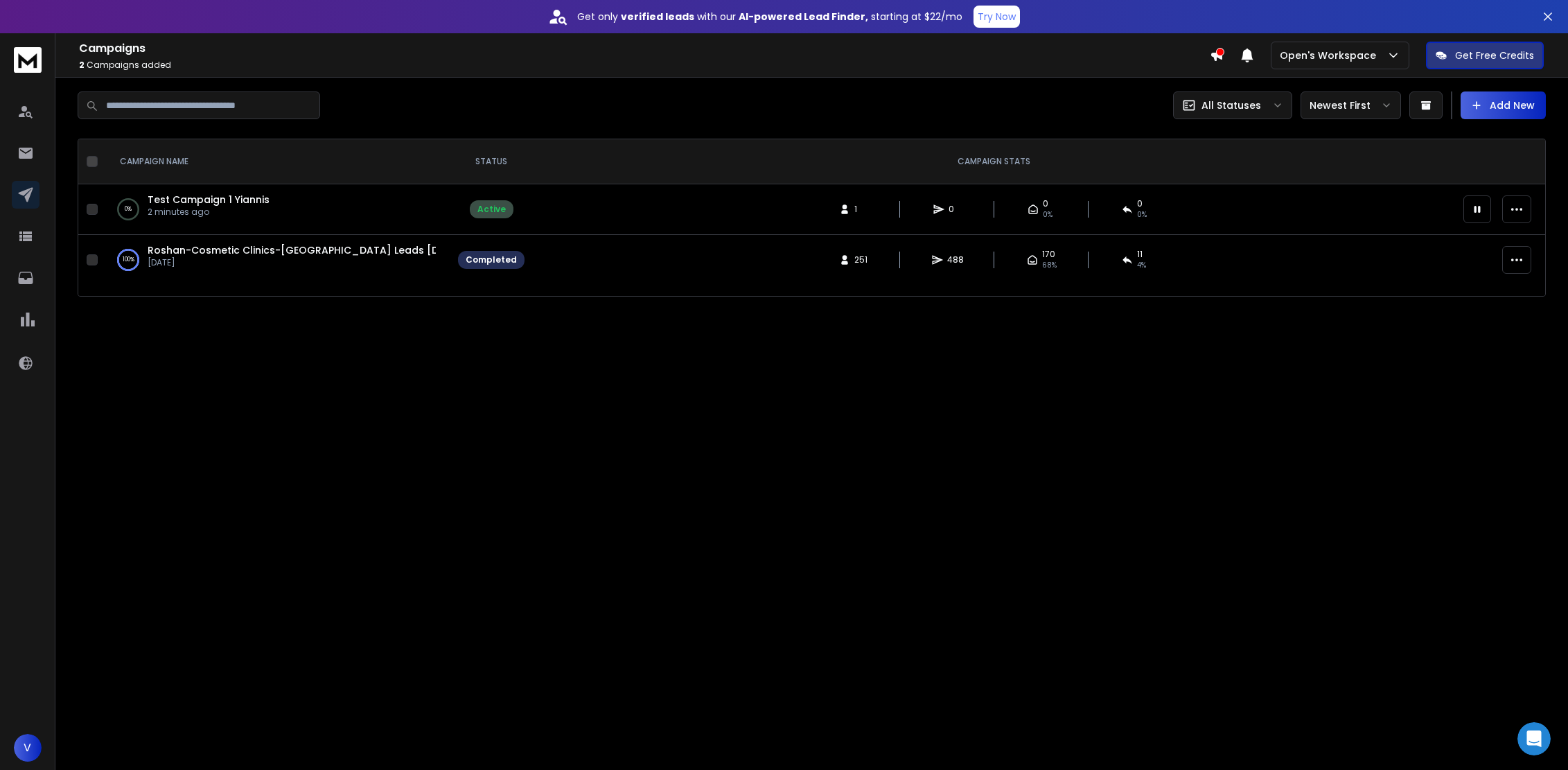
click at [1512, 208] on icon "button" at bounding box center [1517, 209] width 11 height 3
click at [275, 203] on div "0 % Test Campaign 1 Yiannis 2 minutes ago" at bounding box center [276, 209] width 319 height 33
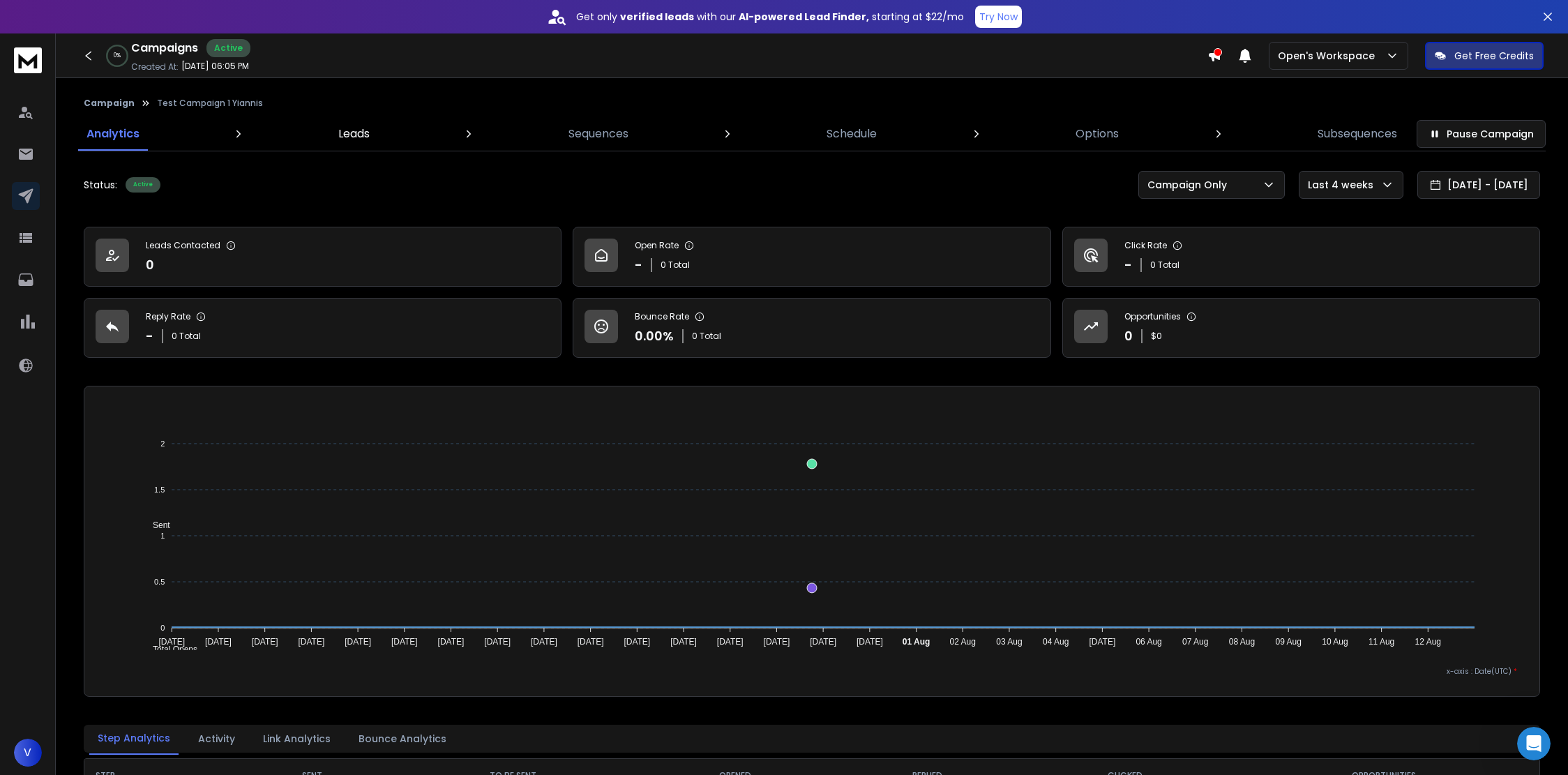
click at [360, 120] on link "Leads" at bounding box center [354, 134] width 48 height 33
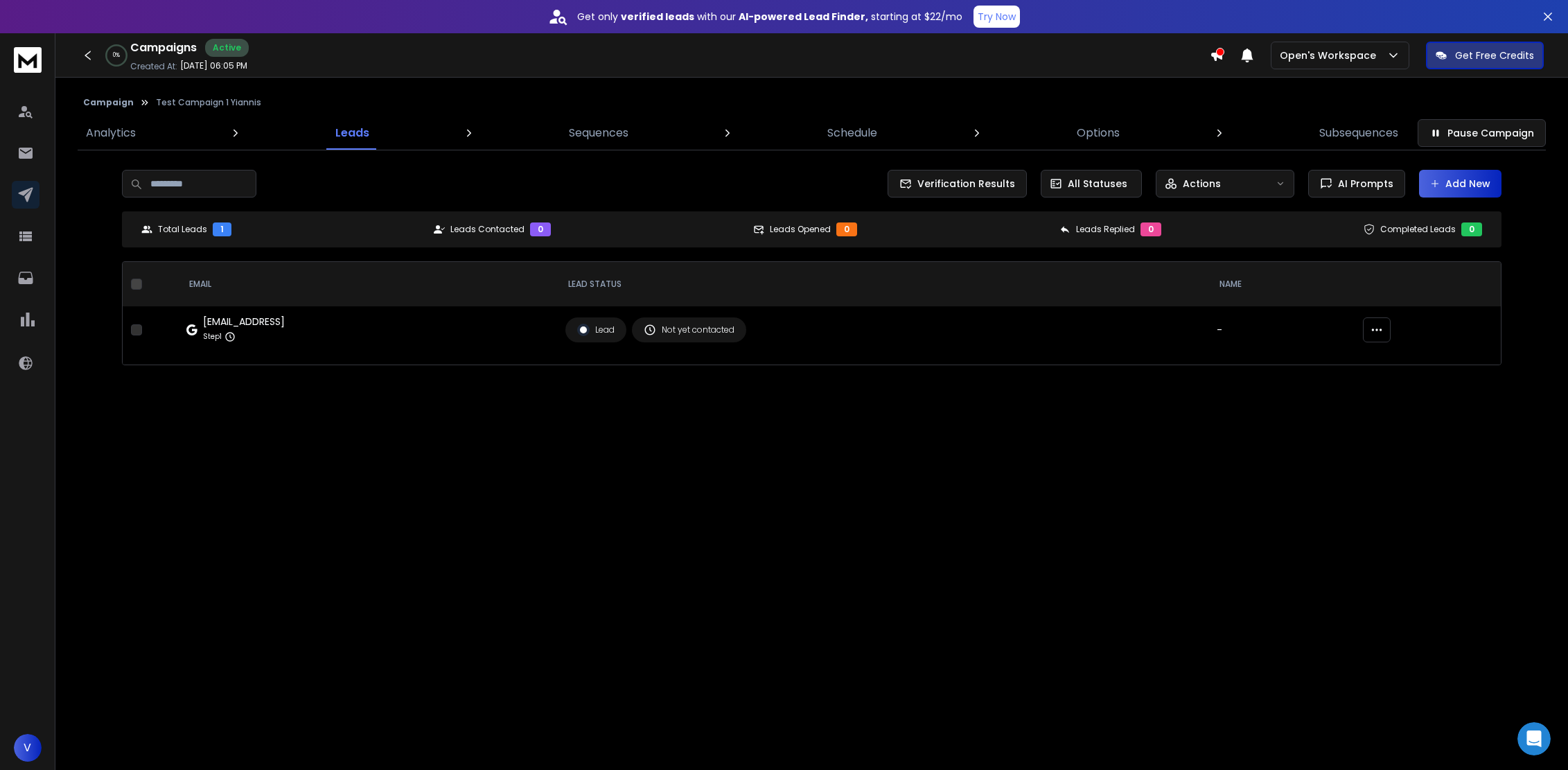
click at [1383, 330] on icon "button" at bounding box center [1377, 331] width 13 height 13
click at [848, 396] on div "Get only verified leads with our AI-powered Lead Finder, starting at $22/mo Try…" at bounding box center [784, 385] width 1568 height 770
click at [141, 332] on button "button" at bounding box center [136, 330] width 11 height 11
click at [560, 132] on link "Sequences" at bounding box center [598, 133] width 76 height 33
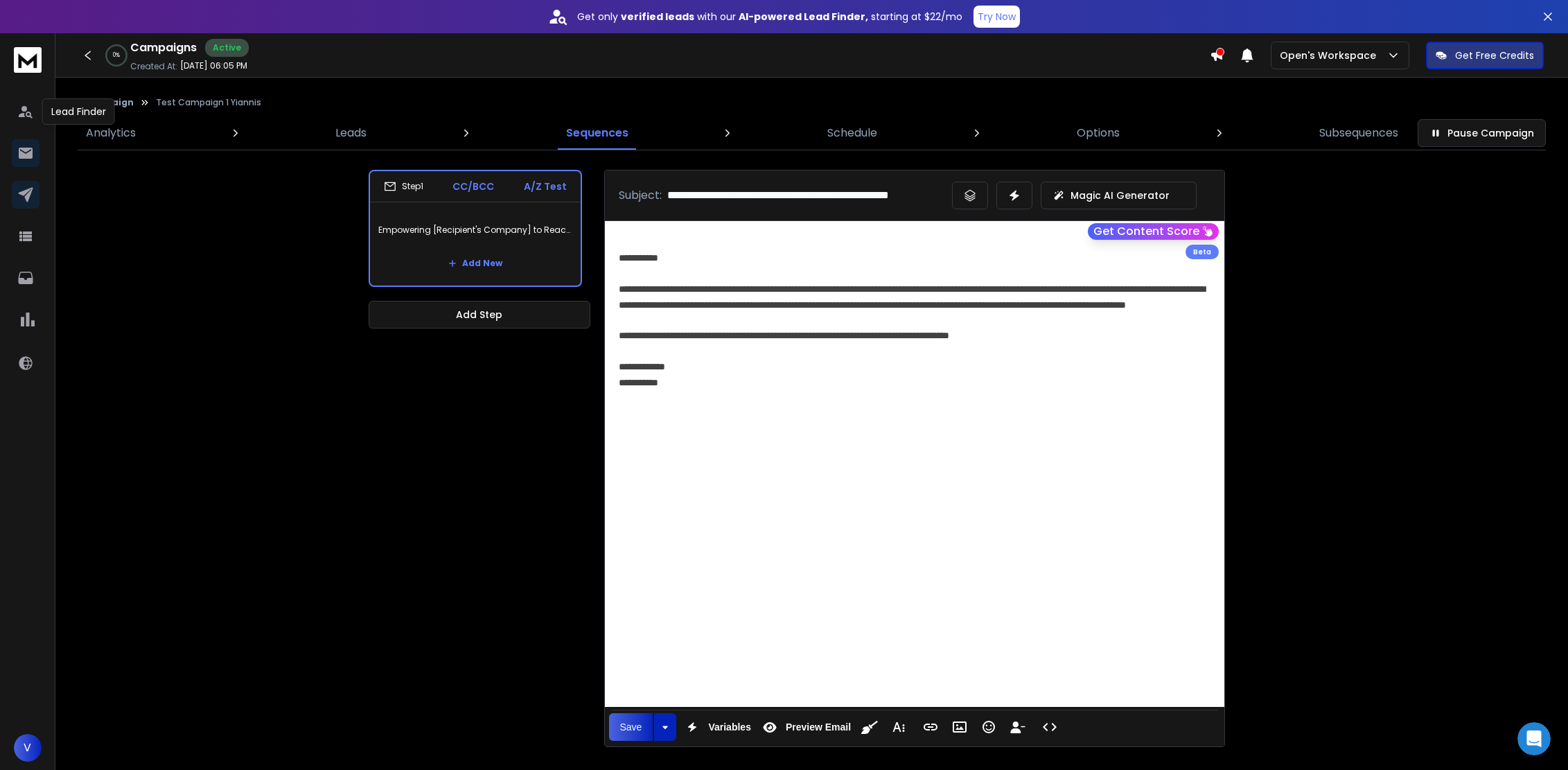
click at [24, 141] on link at bounding box center [26, 153] width 27 height 27
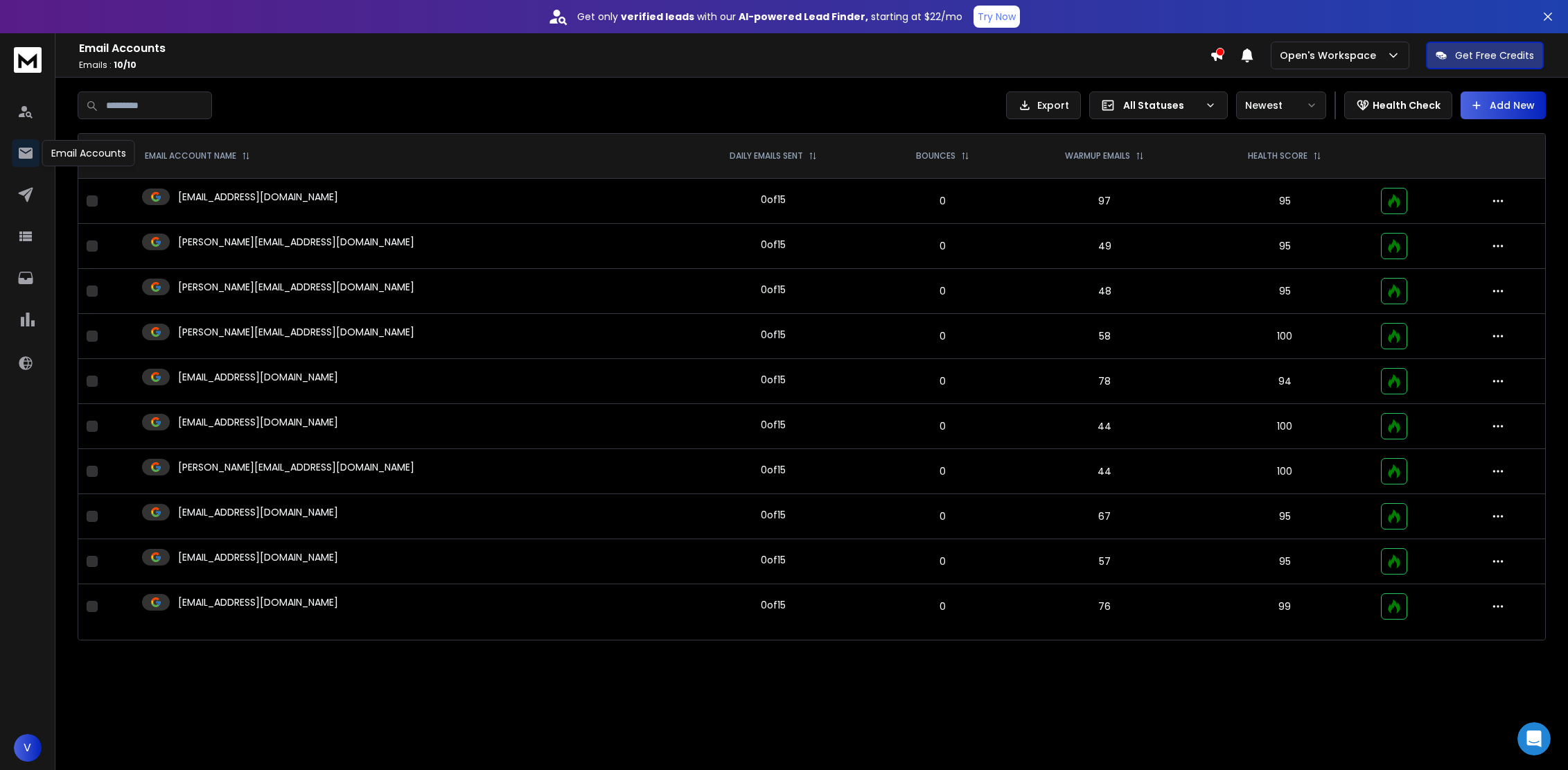
click at [29, 149] on icon at bounding box center [25, 153] width 14 height 11
click at [26, 121] on link at bounding box center [26, 112] width 27 height 27
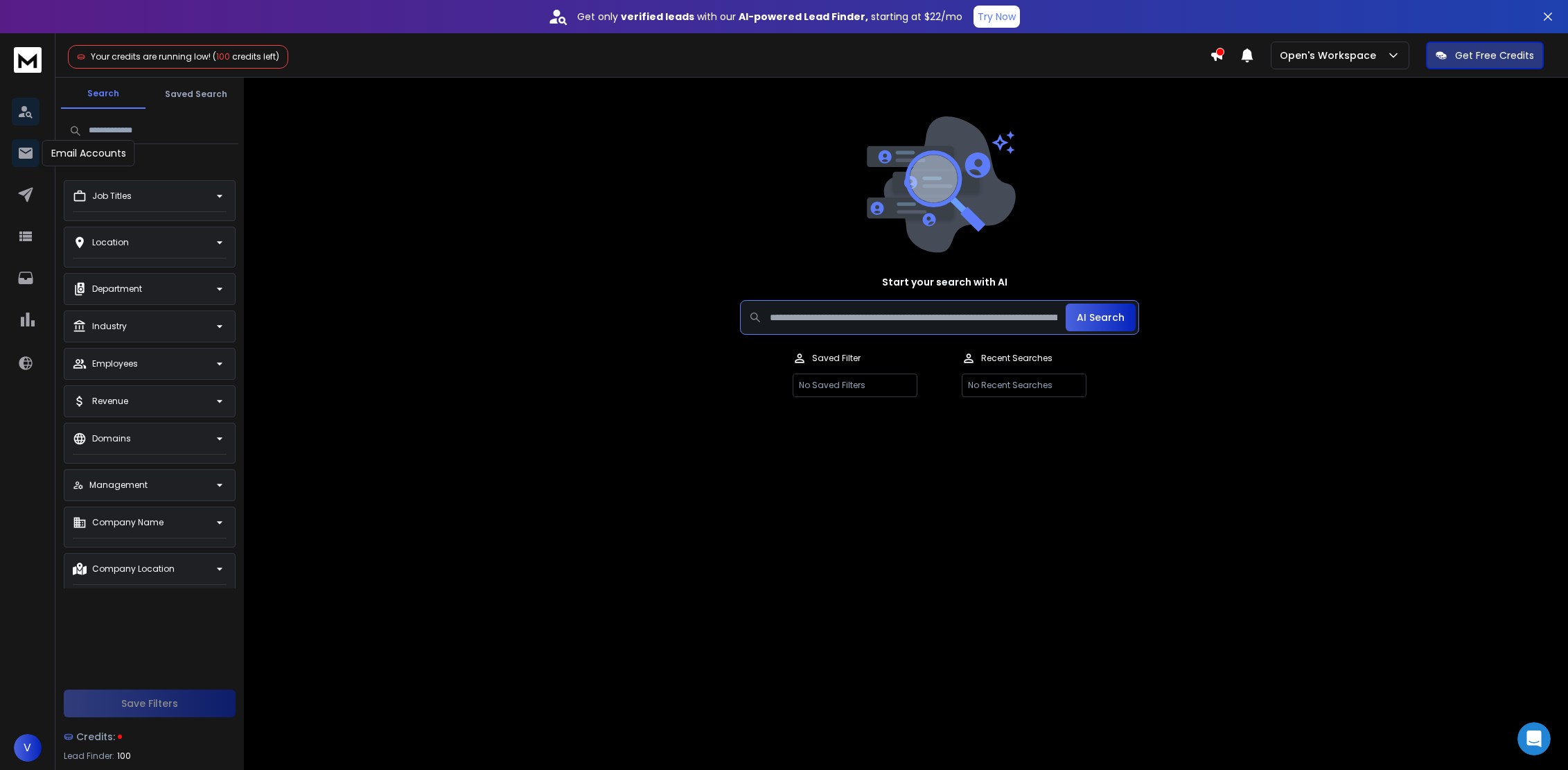
click at [28, 155] on icon at bounding box center [25, 153] width 14 height 11
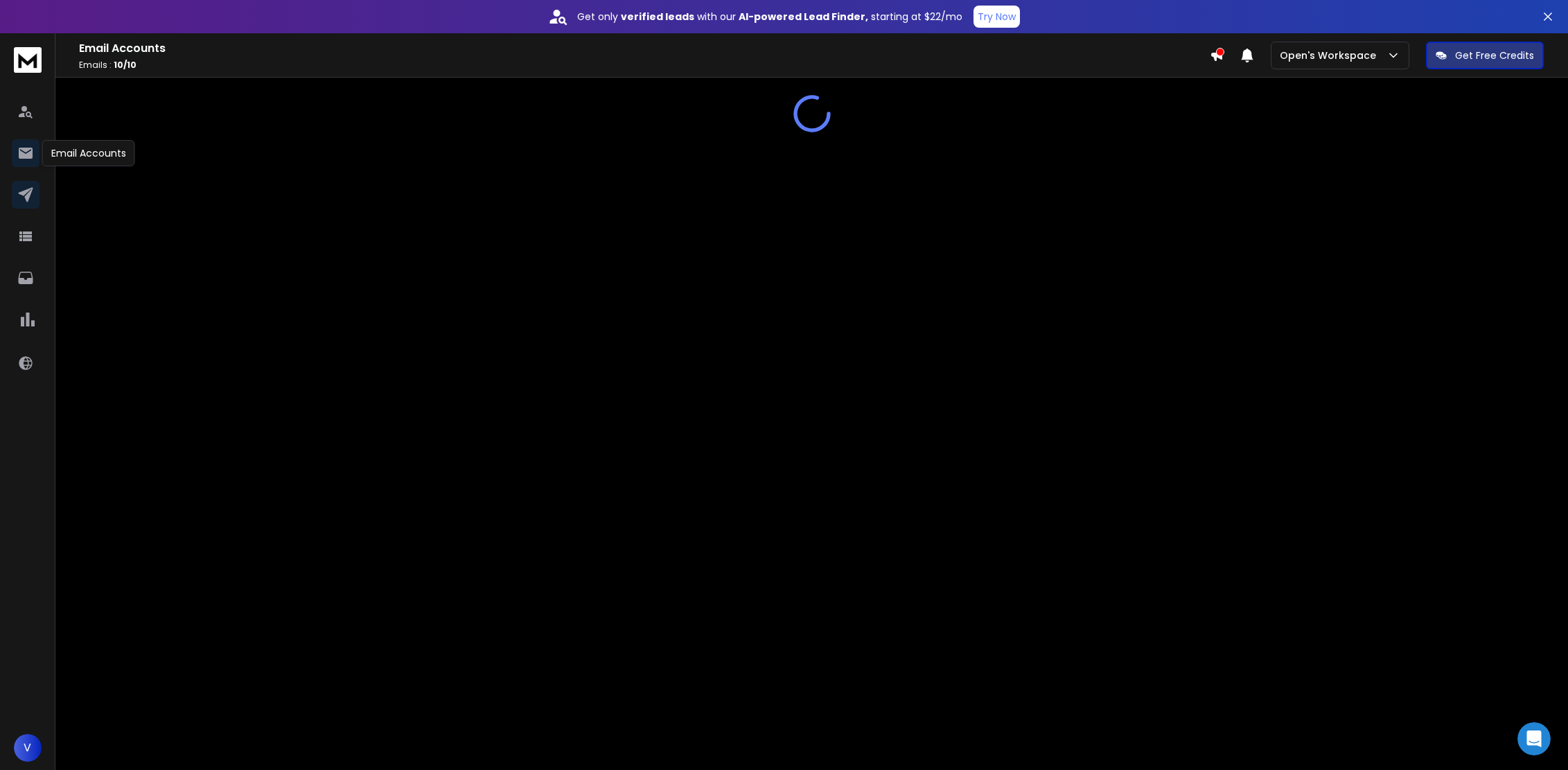
click at [21, 186] on link at bounding box center [26, 195] width 27 height 27
